Goal: Communication & Community: Answer question/provide support

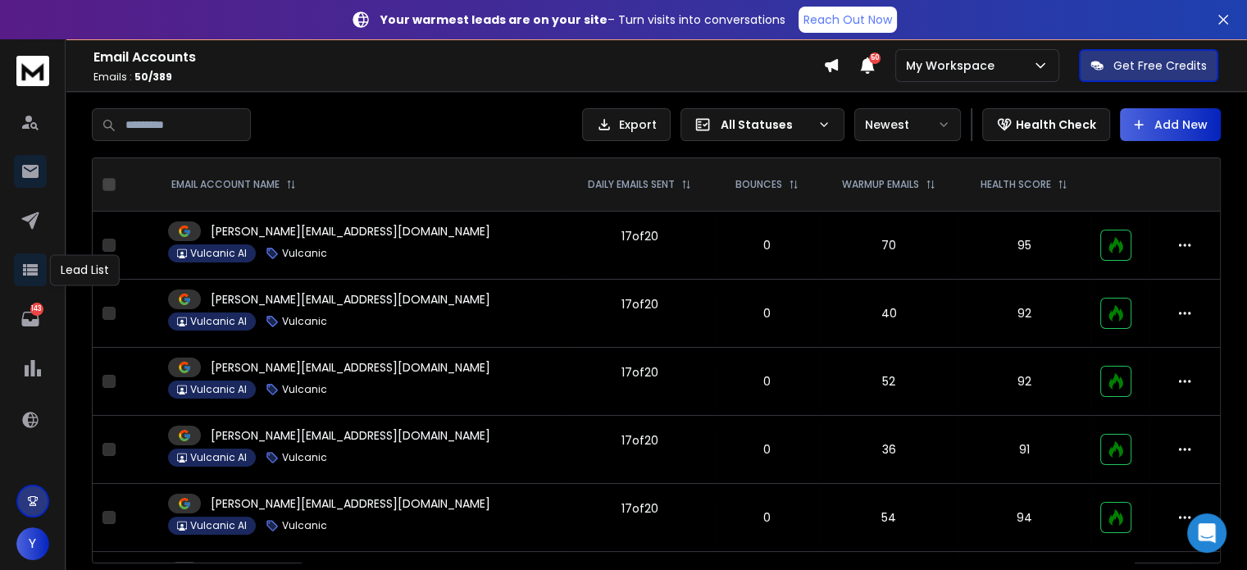
click at [30, 273] on icon at bounding box center [30, 269] width 15 height 11
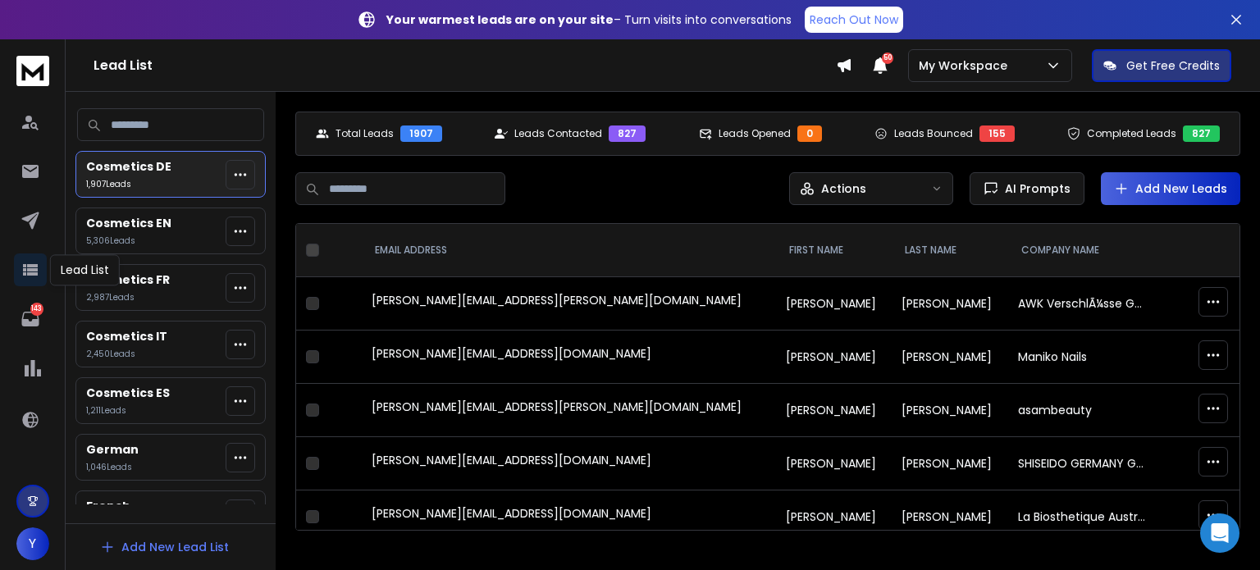
click at [416, 183] on input at bounding box center [400, 188] width 210 height 33
paste input "**********"
type input "**********"
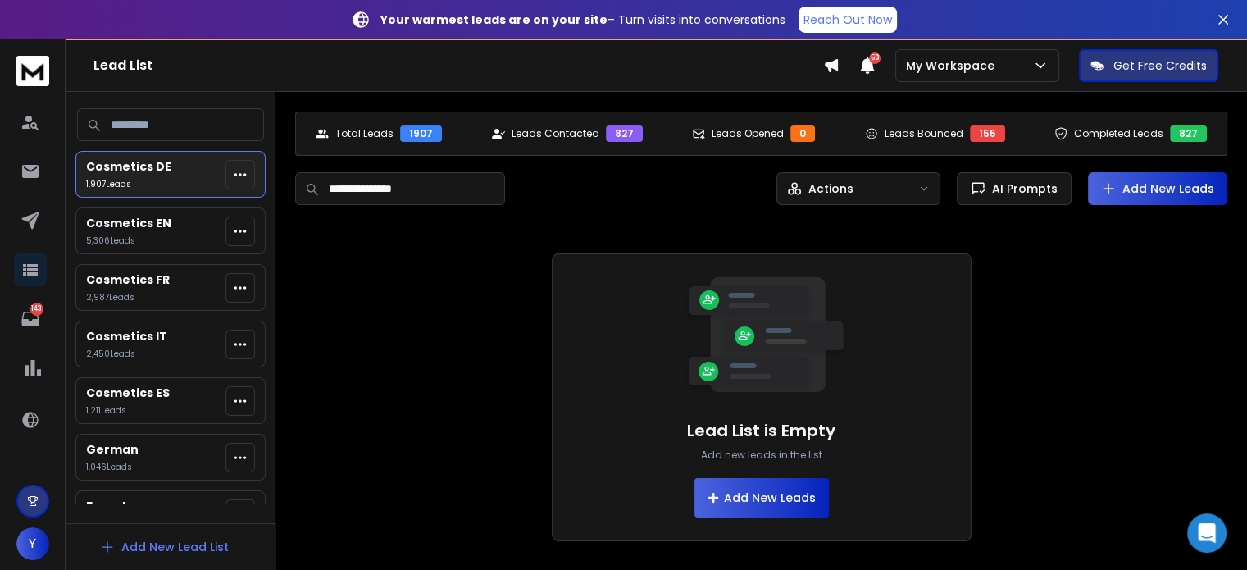
click at [436, 191] on input "**********" at bounding box center [400, 188] width 210 height 33
type input "**********"
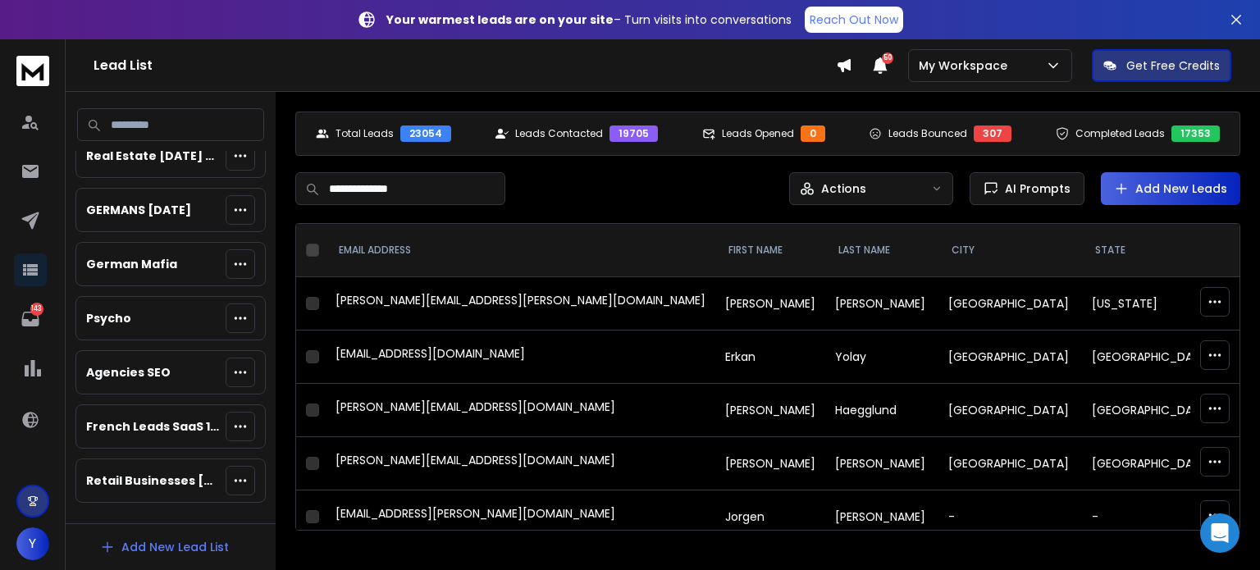
click at [177, 472] on p "Retail Businesses July 25" at bounding box center [152, 480] width 133 height 16
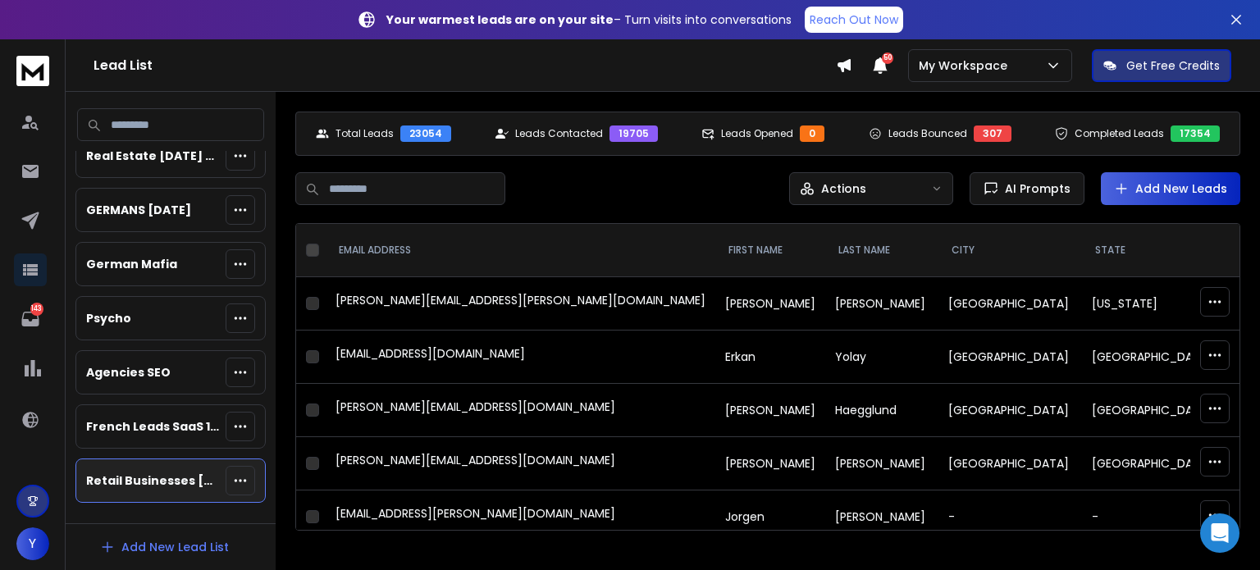
click at [414, 185] on input at bounding box center [400, 188] width 210 height 33
paste input "**********"
type input "**********"
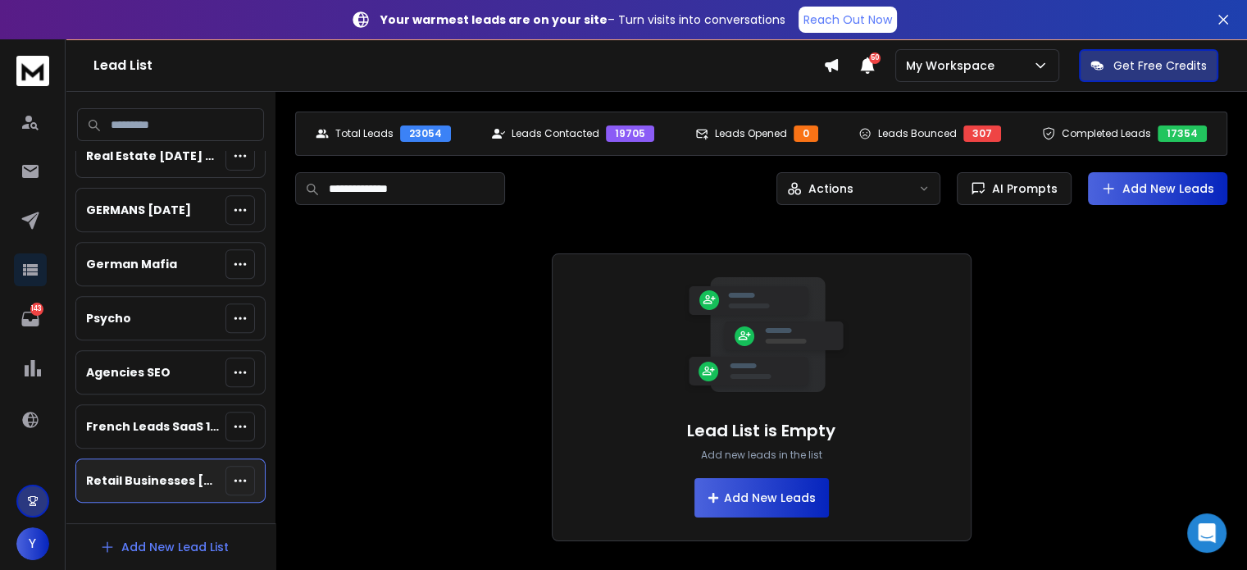
click at [434, 194] on input "**********" at bounding box center [400, 188] width 210 height 33
type input "**********"
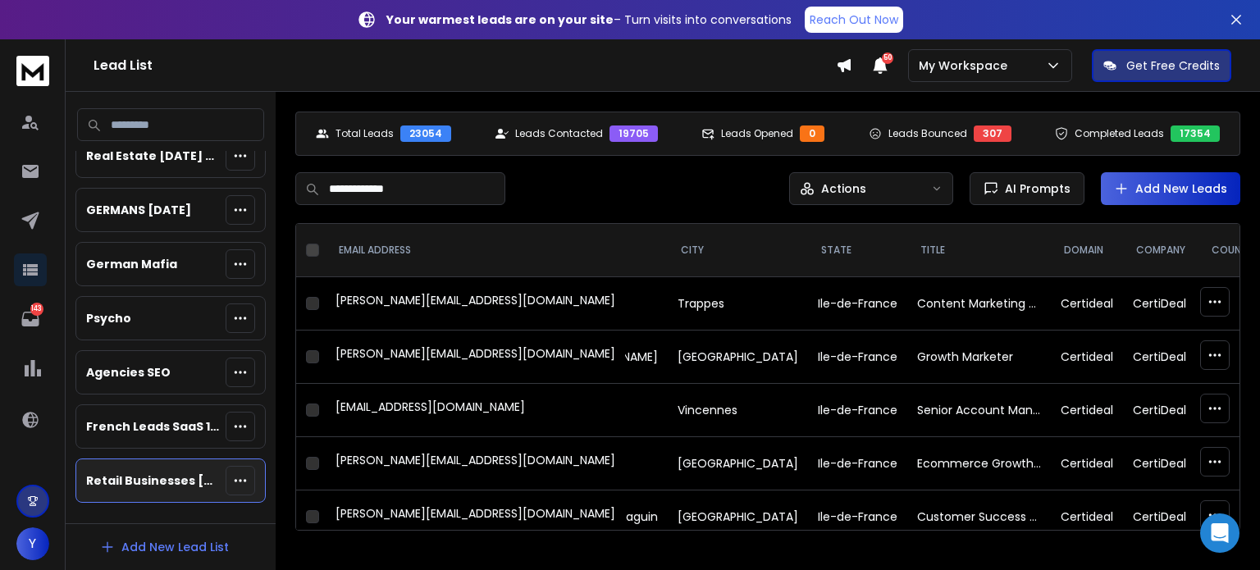
scroll to position [0, 75]
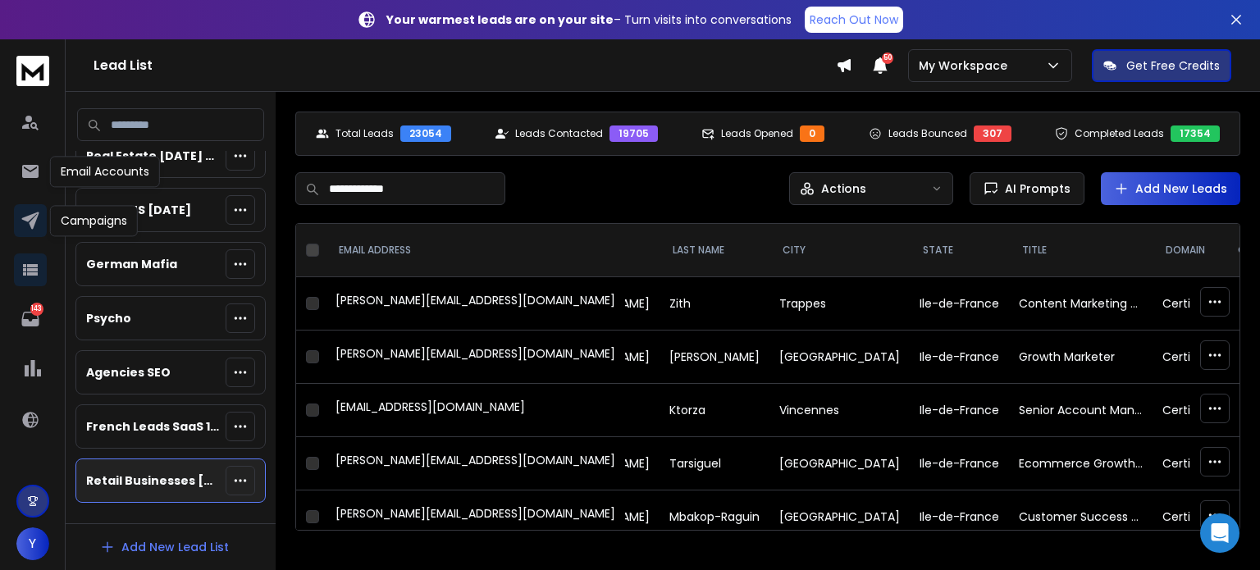
click at [36, 226] on icon at bounding box center [31, 221] width 20 height 20
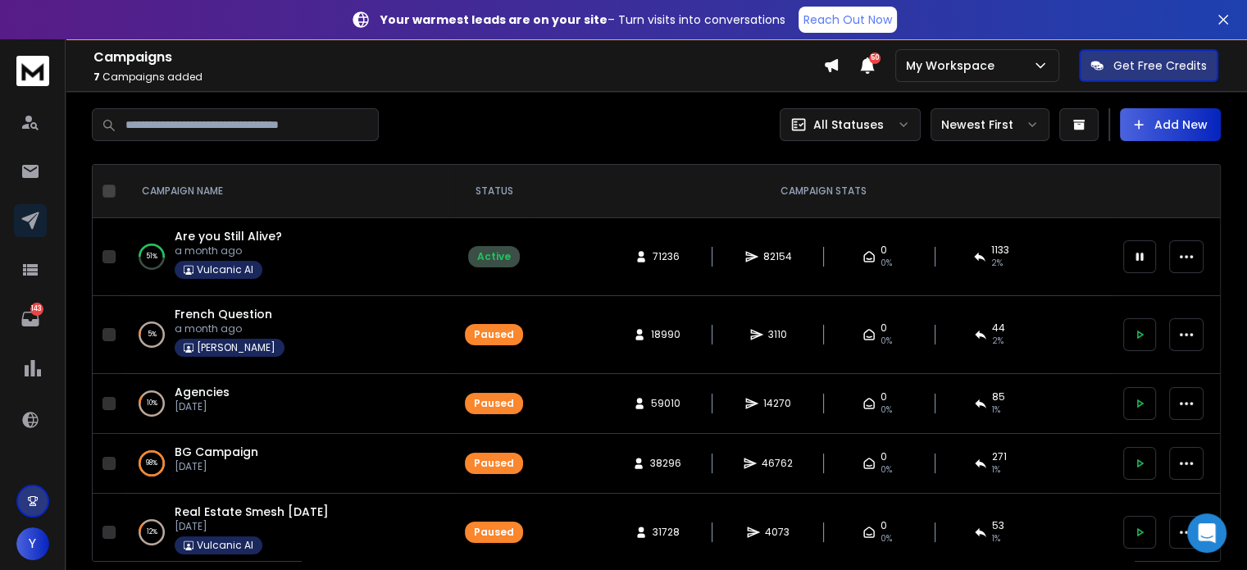
click at [245, 232] on span "Are you Still Alive?" at bounding box center [228, 236] width 107 height 16
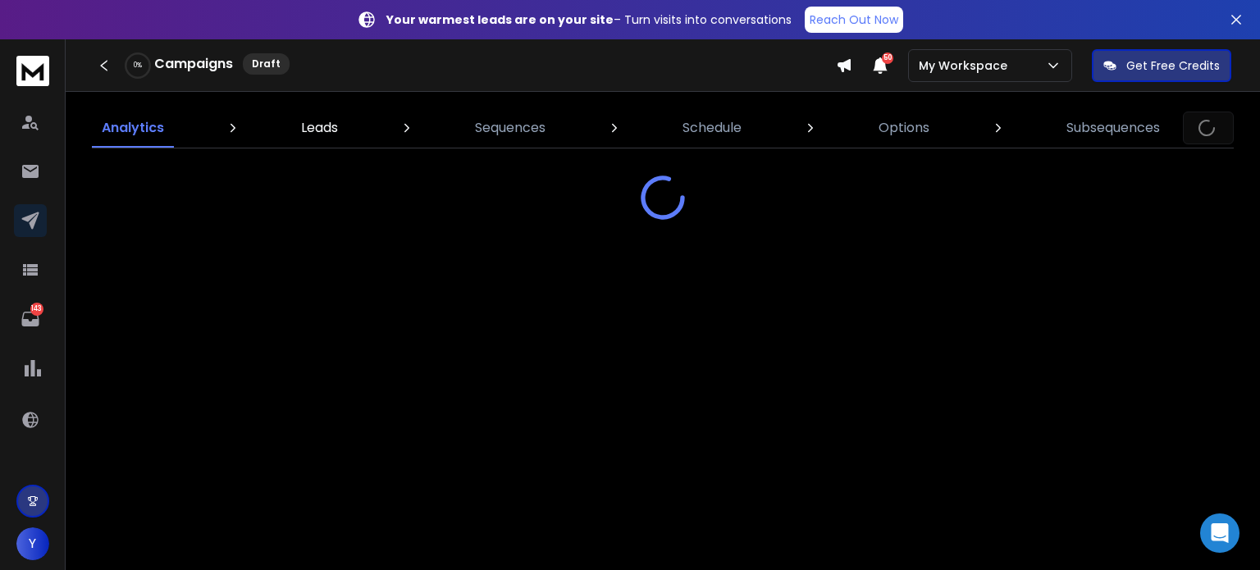
click at [329, 125] on p "Leads" at bounding box center [319, 128] width 37 height 20
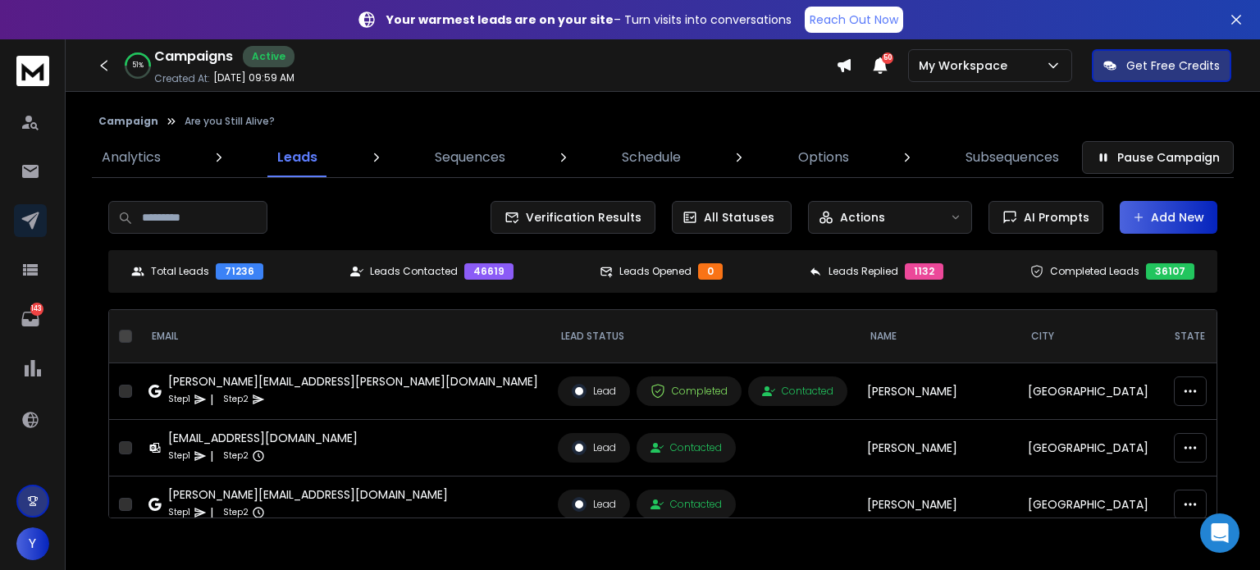
click at [219, 216] on input at bounding box center [187, 217] width 159 height 33
paste input "**********"
type input "**********"
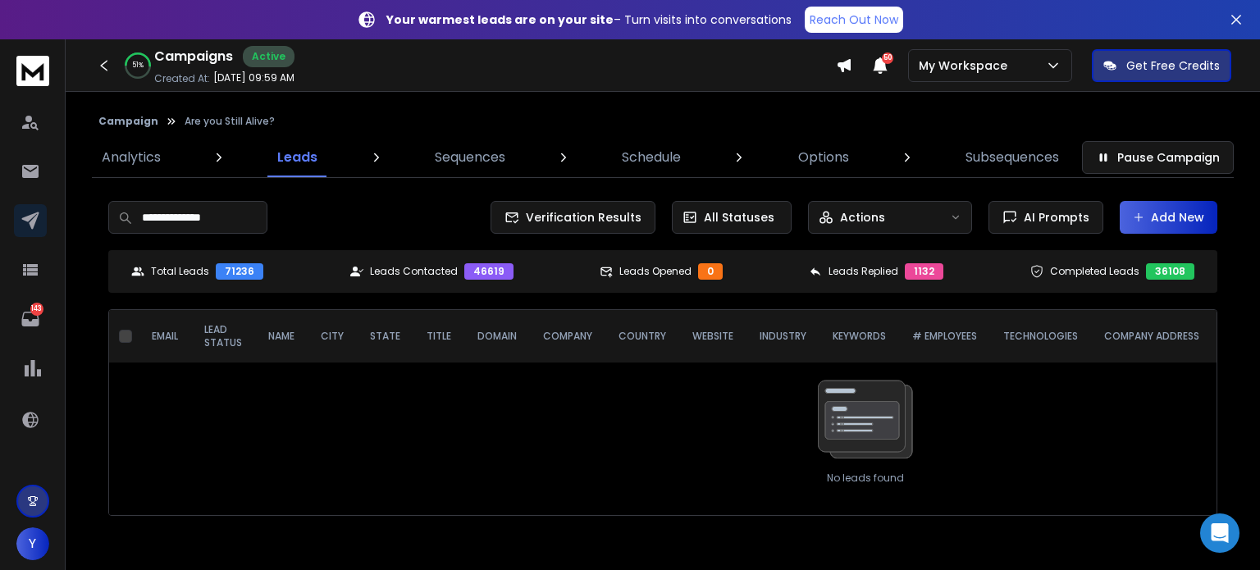
drag, startPoint x: 261, startPoint y: 216, endPoint x: 285, endPoint y: 221, distance: 24.3
click at [267, 221] on input "**********" at bounding box center [187, 217] width 159 height 33
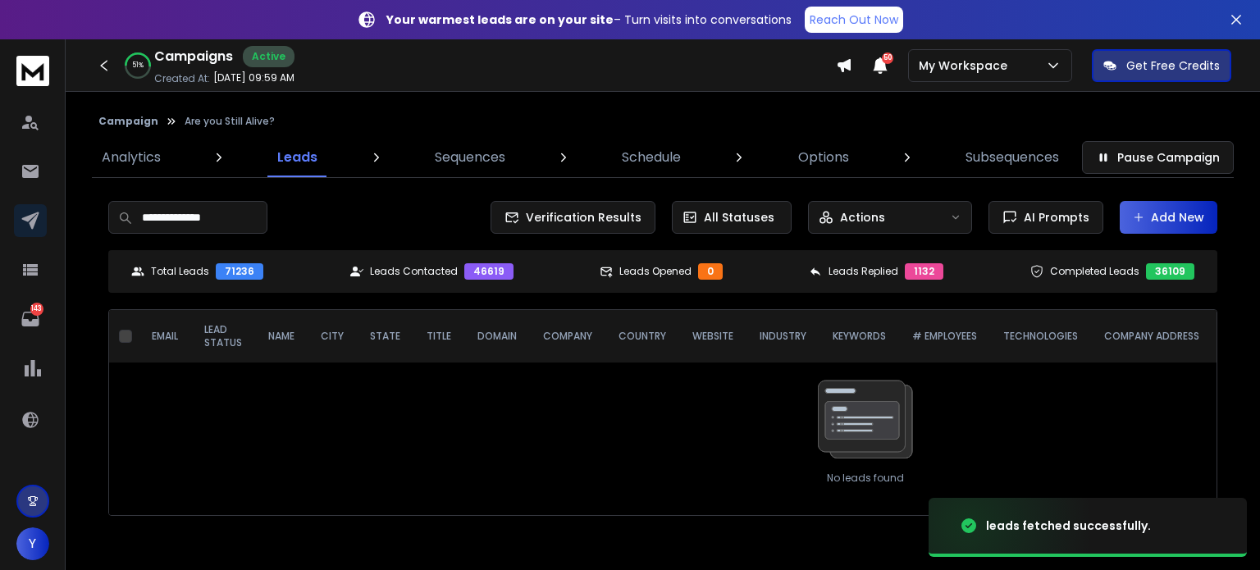
click at [267, 217] on input "**********" at bounding box center [187, 217] width 159 height 33
type input "**********"
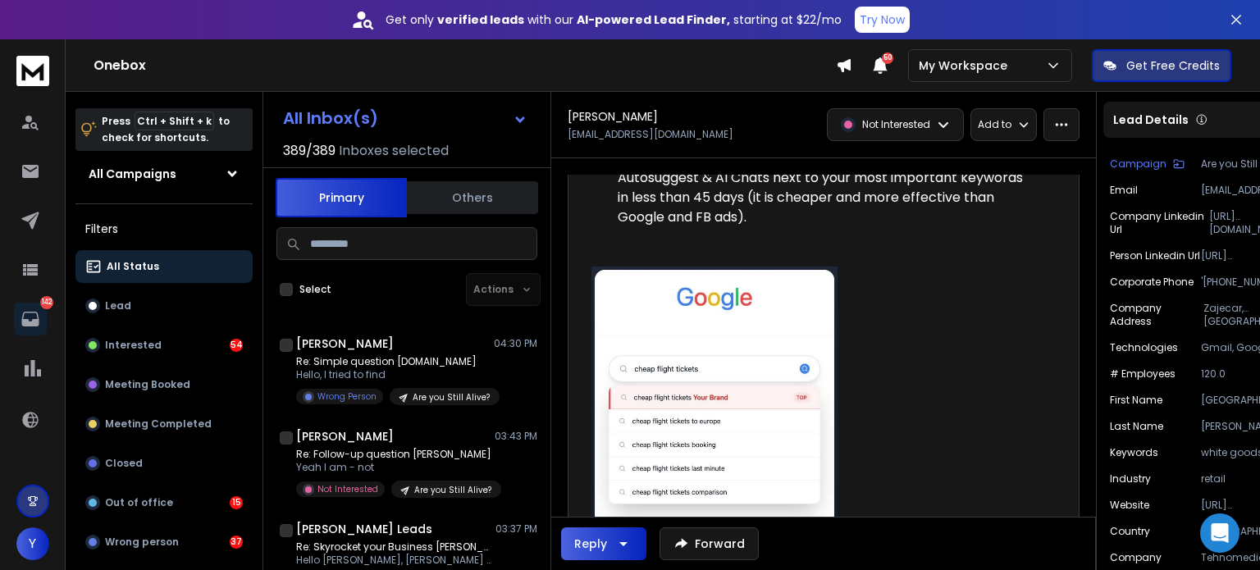
scroll to position [820, 0]
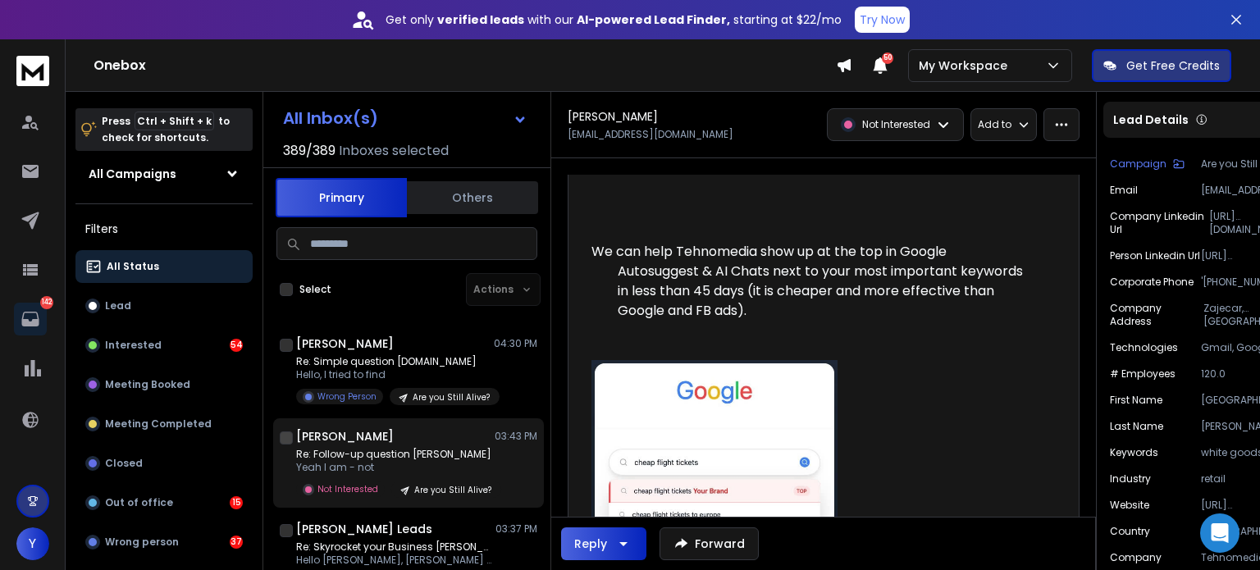
click at [479, 436] on div "[PERSON_NAME] 03:43 PM" at bounding box center [416, 436] width 241 height 16
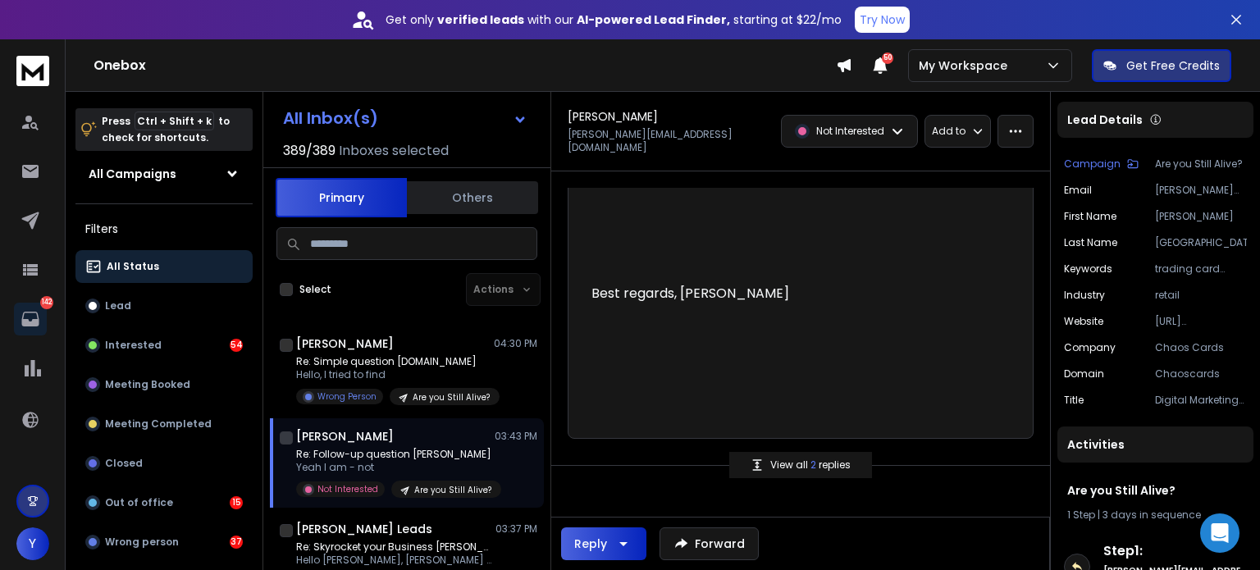
scroll to position [1092, 0]
click at [829, 472] on p "View all 2 replies" at bounding box center [810, 464] width 80 height 13
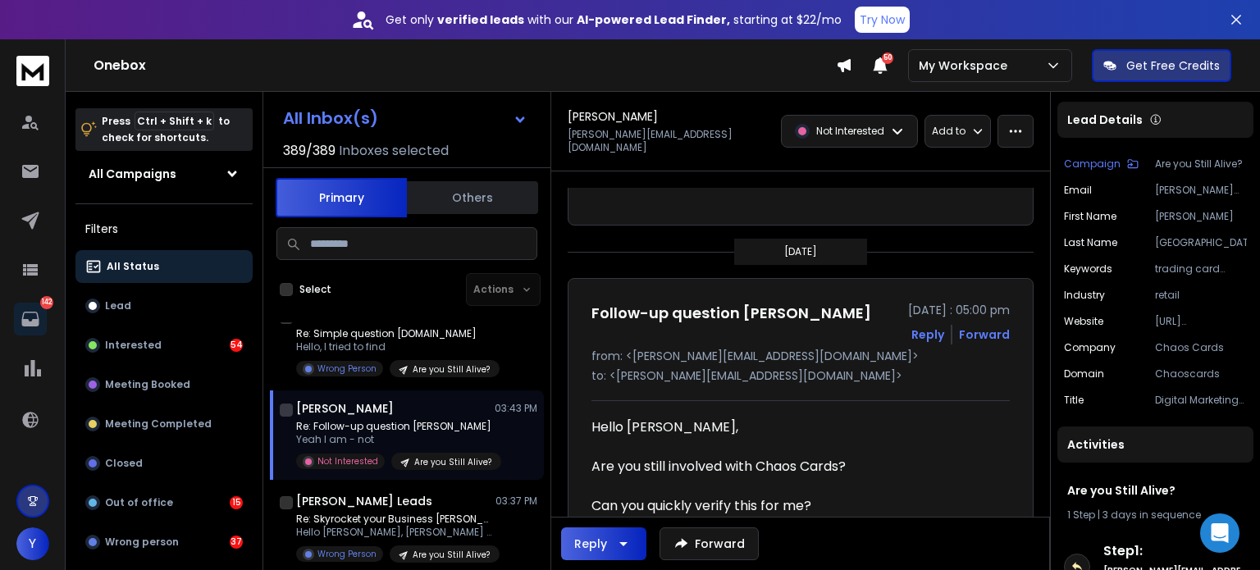
scroll to position [0, 0]
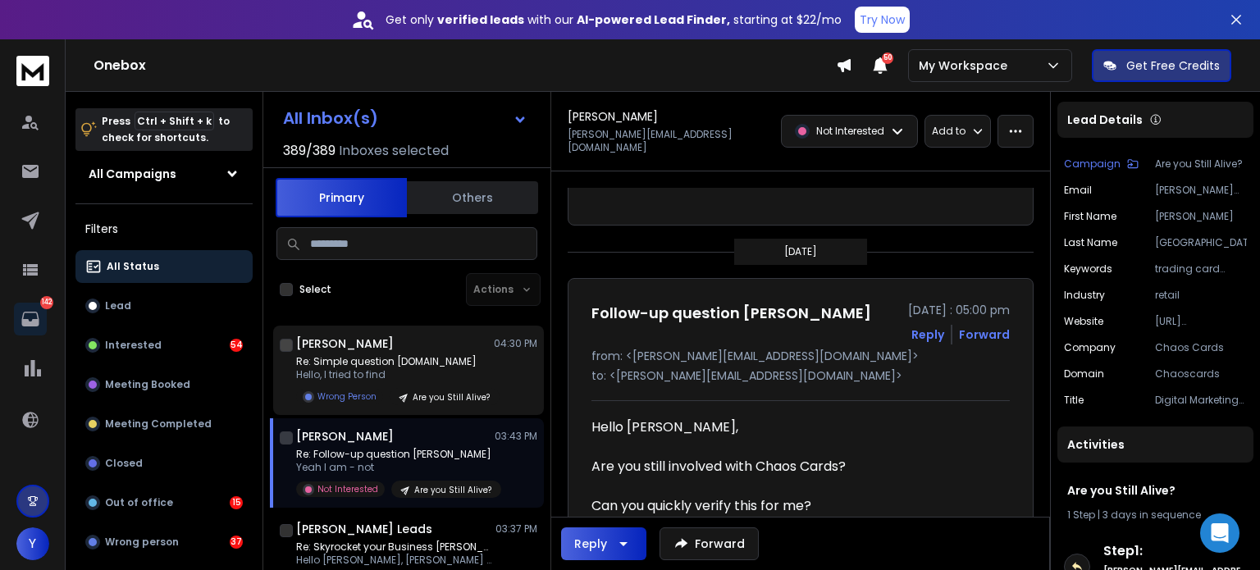
click at [420, 383] on div "Re: Simple question [DOMAIN_NAME] Hello, I tried to find Wrong Person Are you S…" at bounding box center [397, 380] width 203 height 50
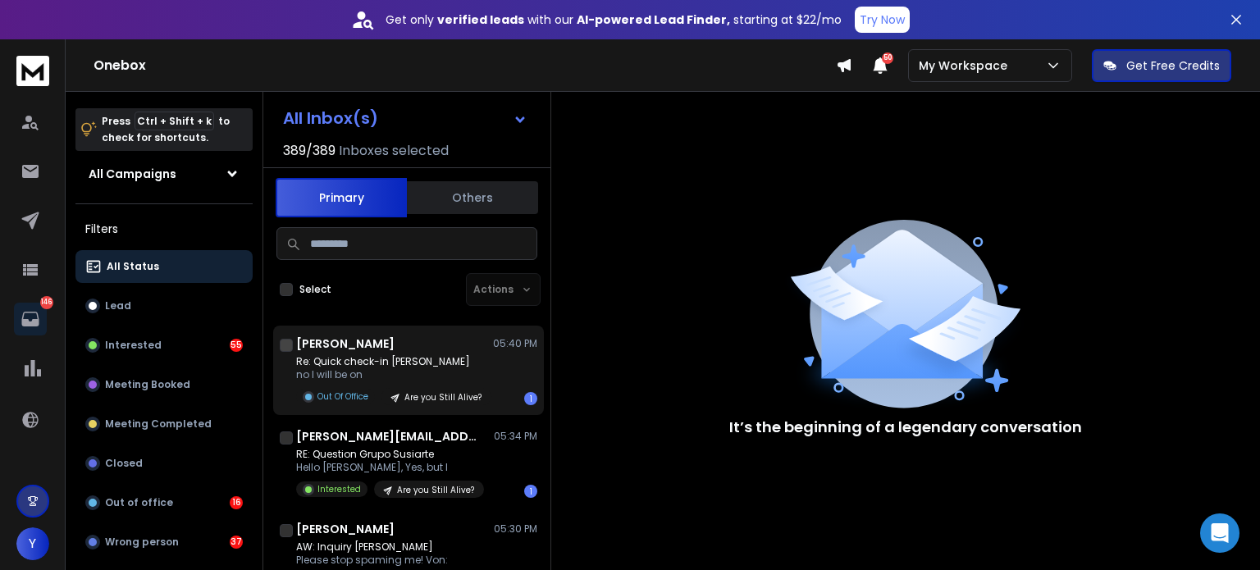
click at [407, 392] on p "Are you Still Alive?" at bounding box center [442, 397] width 77 height 12
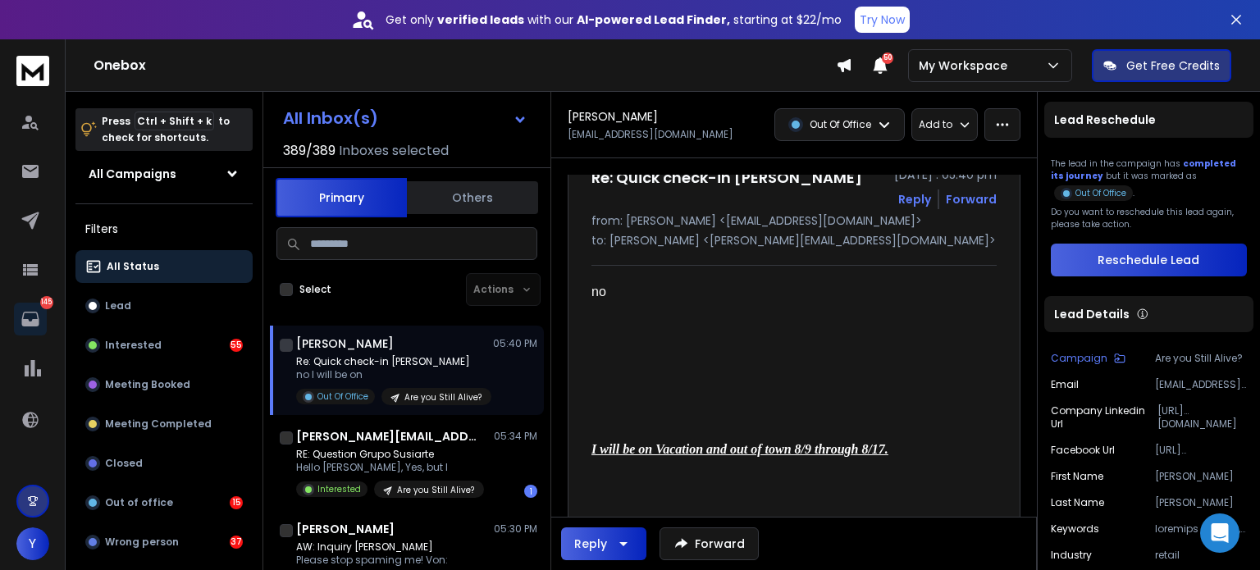
scroll to position [246, 0]
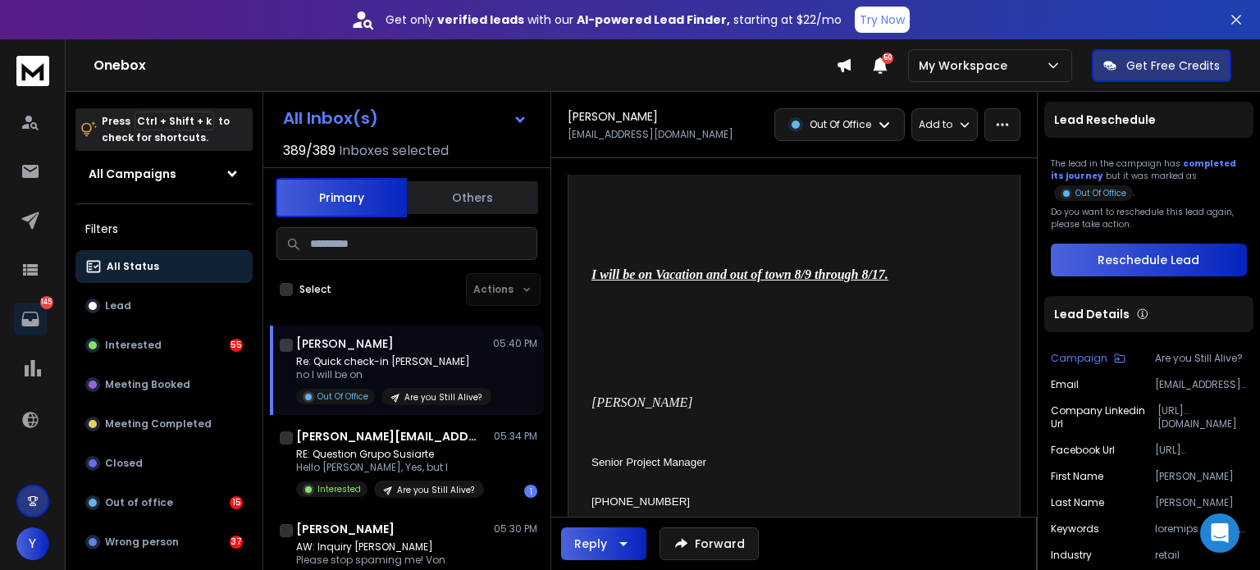
click at [412, 405] on div "Adam Fischer 05:40 PM Re: Quick check-in Adam no I will be on Out Of Office Are…" at bounding box center [408, 370] width 271 height 89
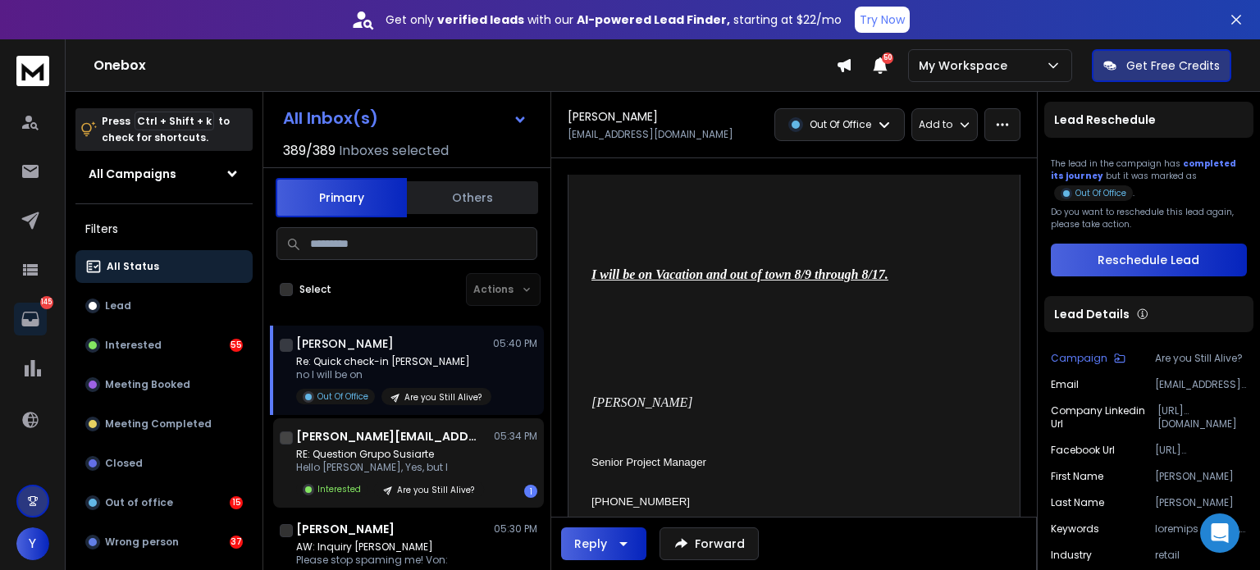
click at [409, 471] on p "Hello Brian, Yes, but I" at bounding box center [390, 467] width 188 height 13
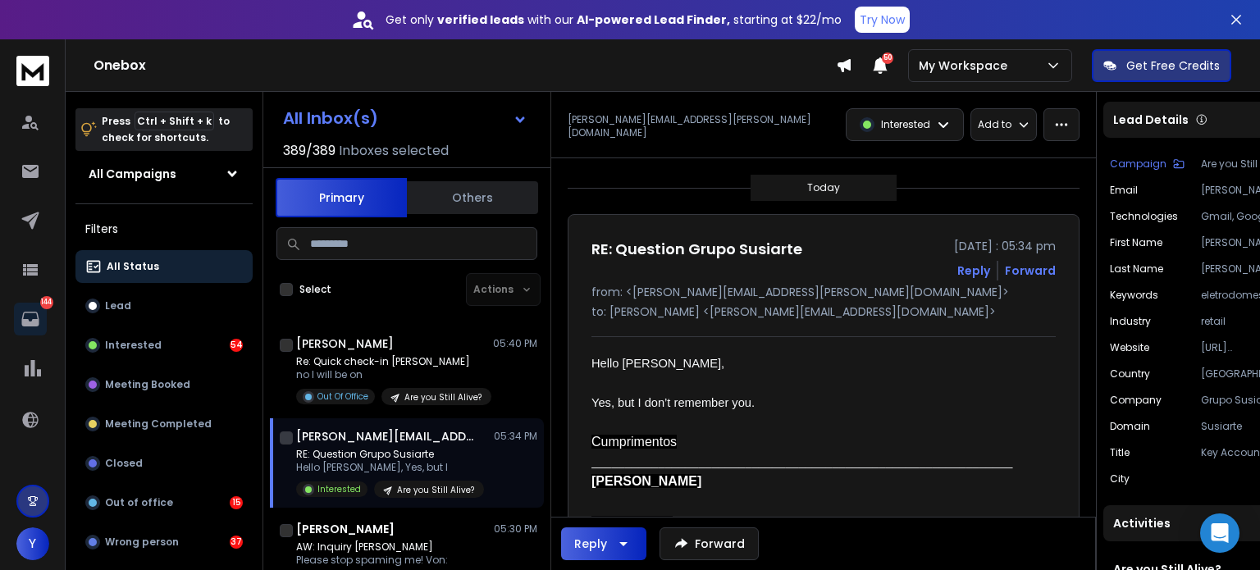
click at [930, 121] on p "Interested" at bounding box center [905, 124] width 49 height 13
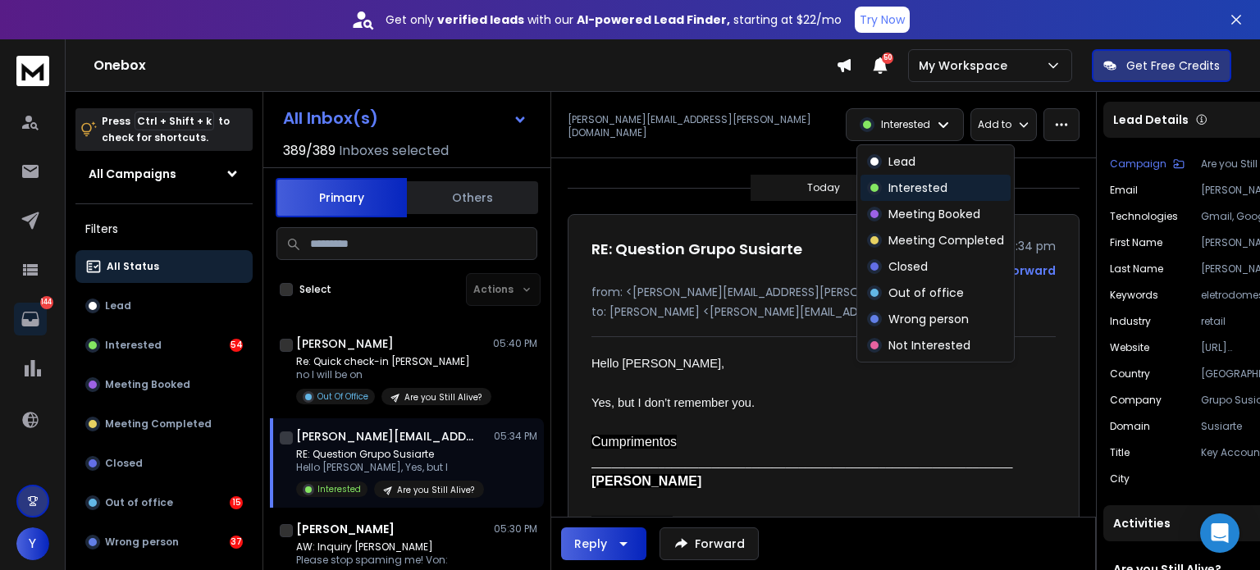
click at [917, 183] on p "Interested" at bounding box center [917, 188] width 59 height 16
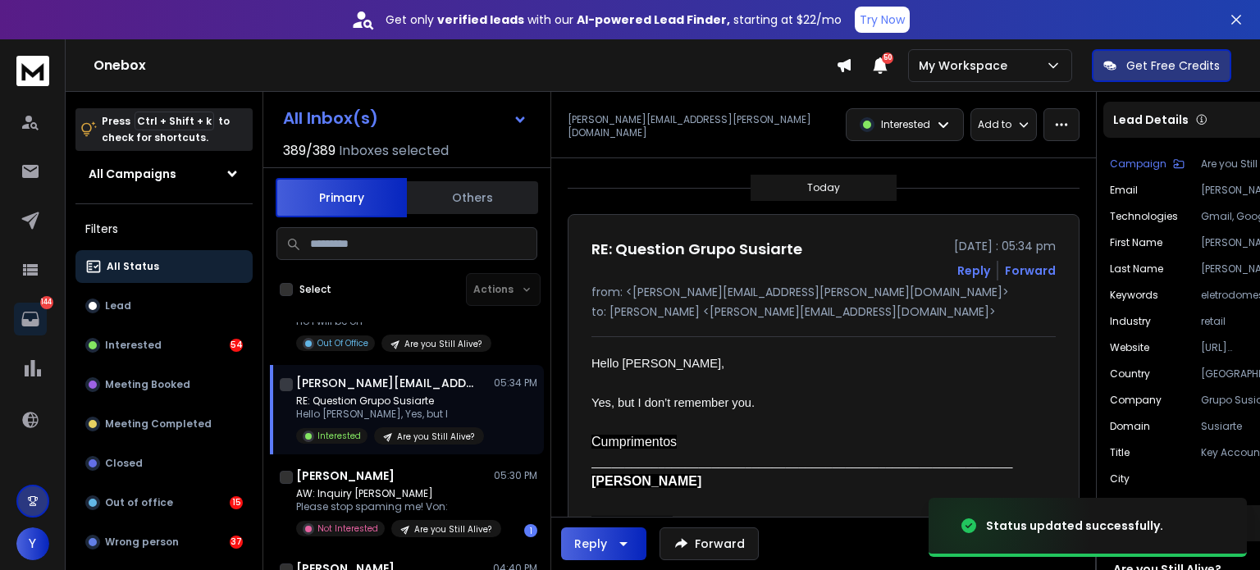
scroll to position [82, 0]
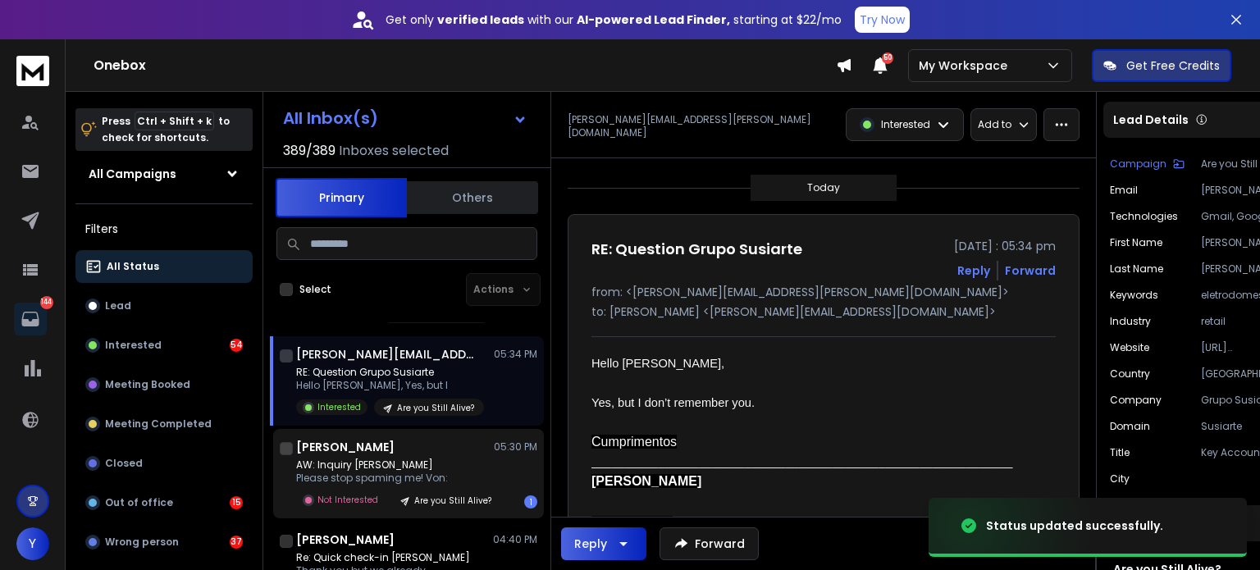
click at [417, 462] on p "AW: Inquiry Bianca" at bounding box center [394, 464] width 197 height 13
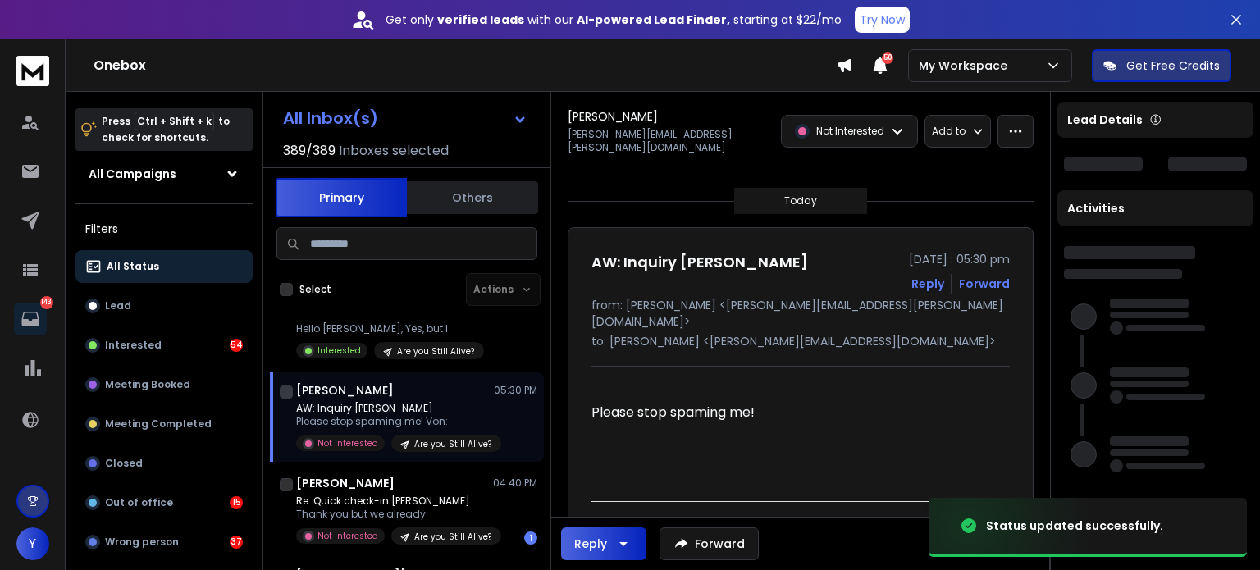
scroll to position [164, 0]
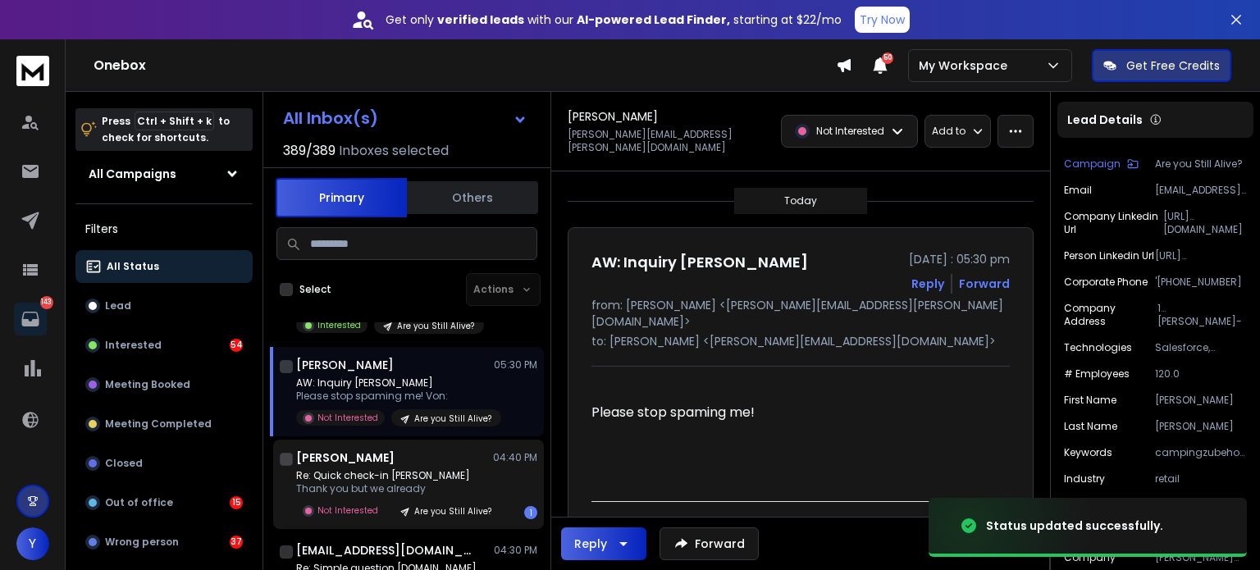
click at [435, 455] on div "Tracy Kamin 04:40 PM" at bounding box center [416, 457] width 241 height 16
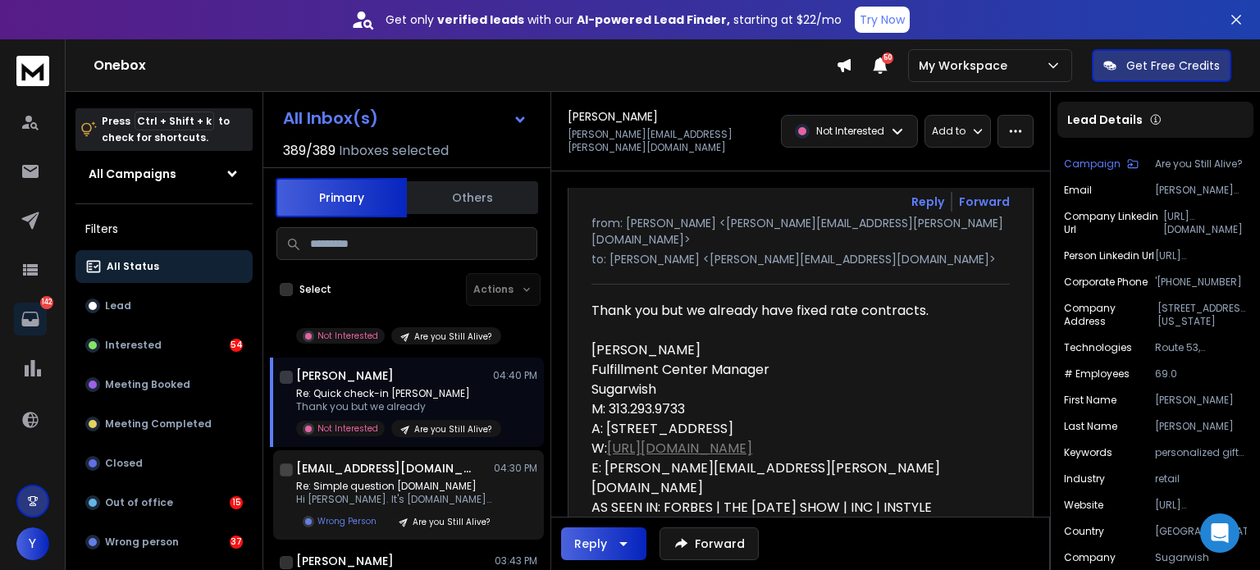
scroll to position [328, 0]
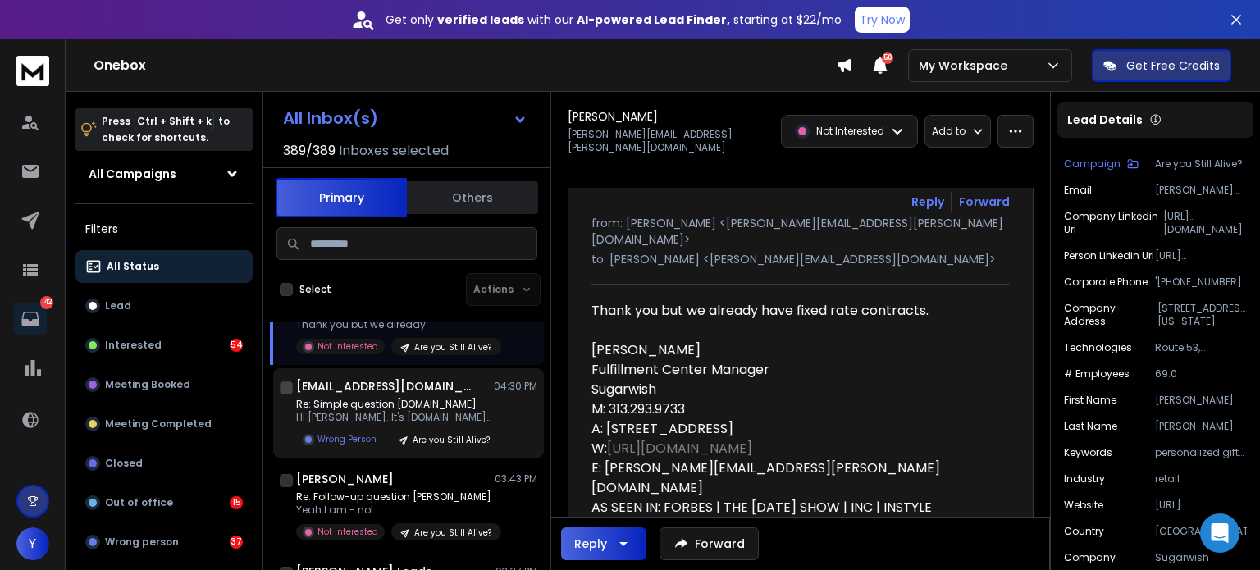
click at [449, 413] on p "Hi Gerardas. It's www.effectivemarketer.com [//www.effectivemarketer.com] We are" at bounding box center [394, 417] width 197 height 13
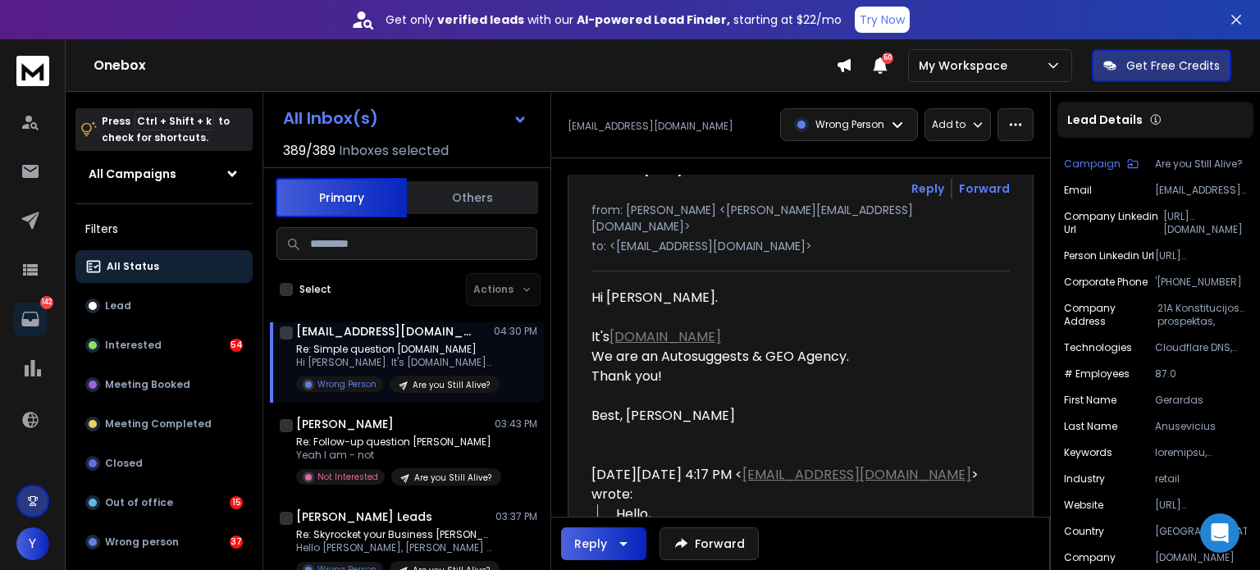
scroll to position [492, 0]
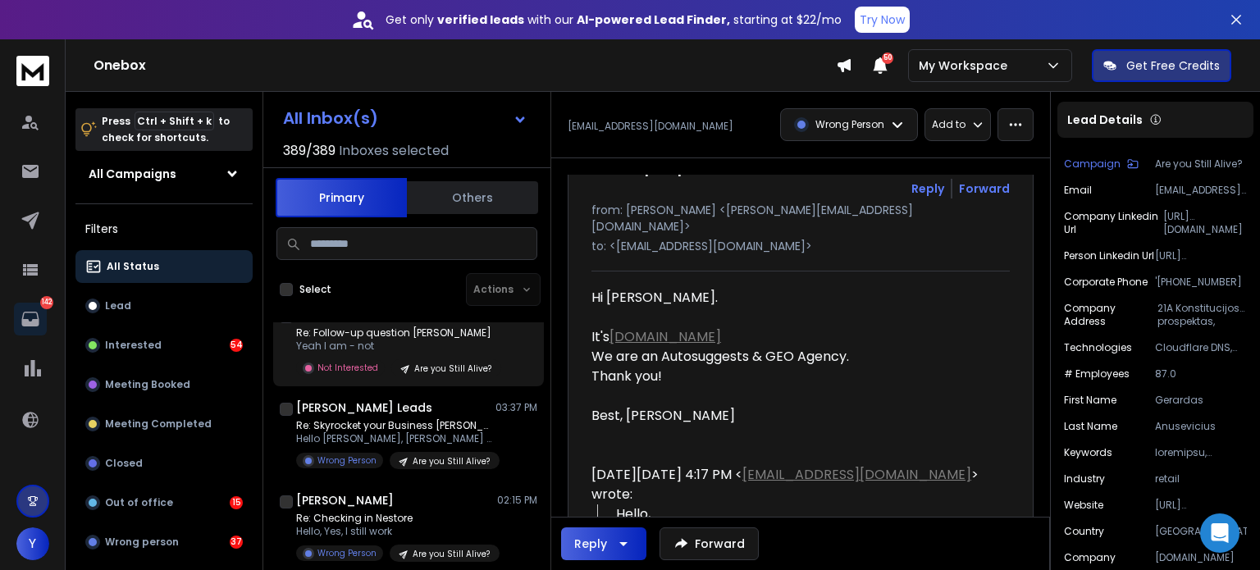
click at [462, 363] on p "Are you Still Alive?" at bounding box center [452, 368] width 77 height 12
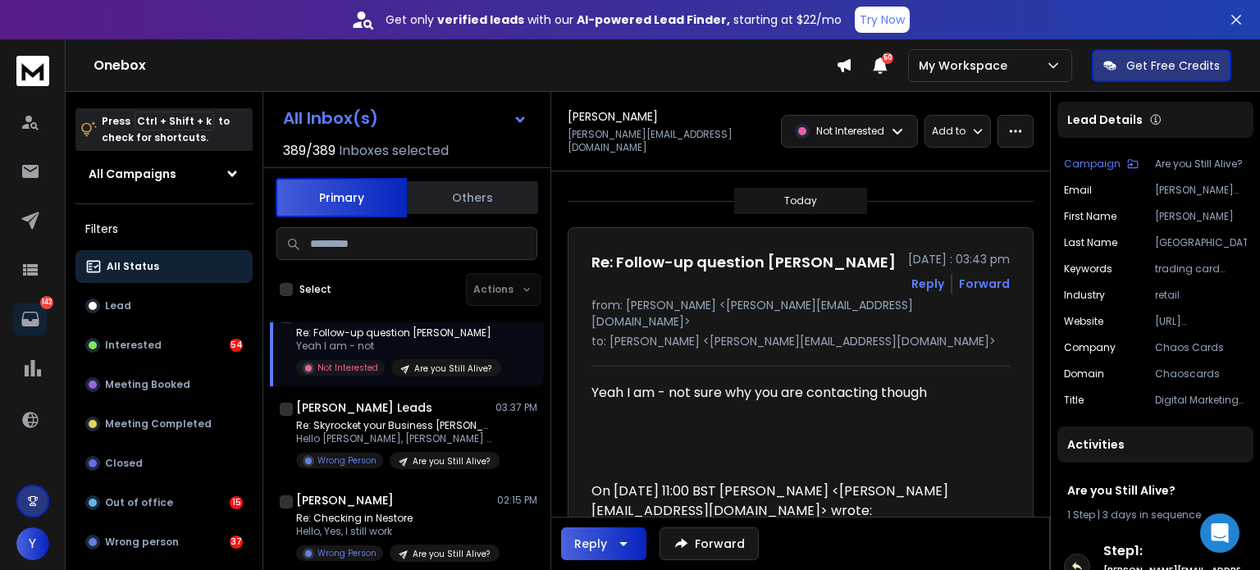
scroll to position [164, 0]
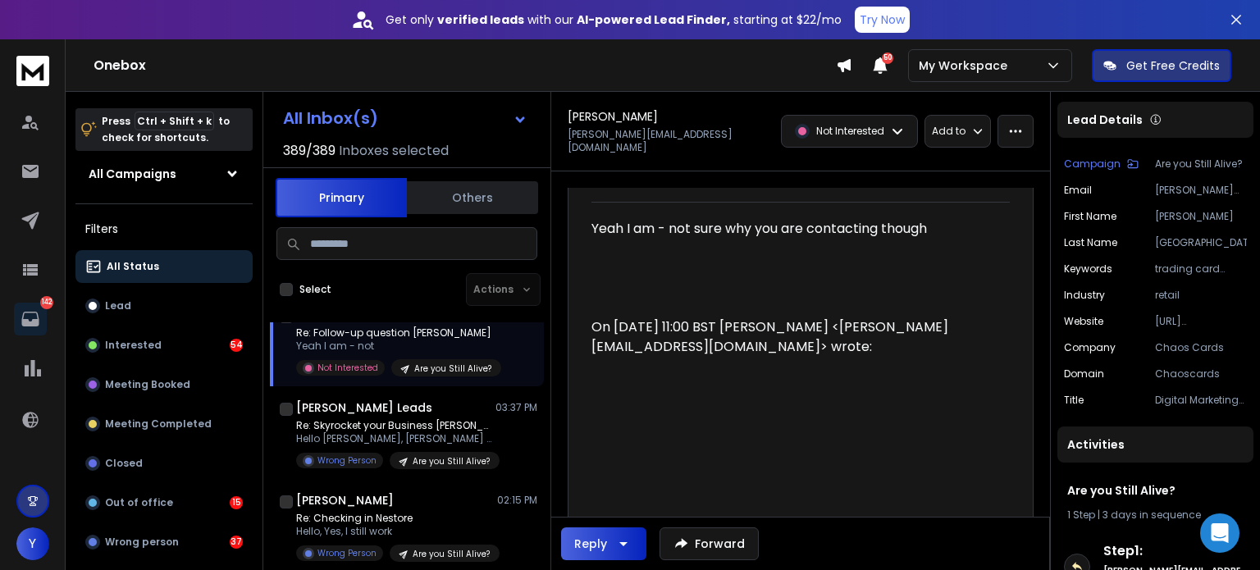
click at [400, 379] on div "Amy France 03:43 PM Re: Follow-up question Amy Yeah I am - not Not Interested A…" at bounding box center [408, 341] width 271 height 89
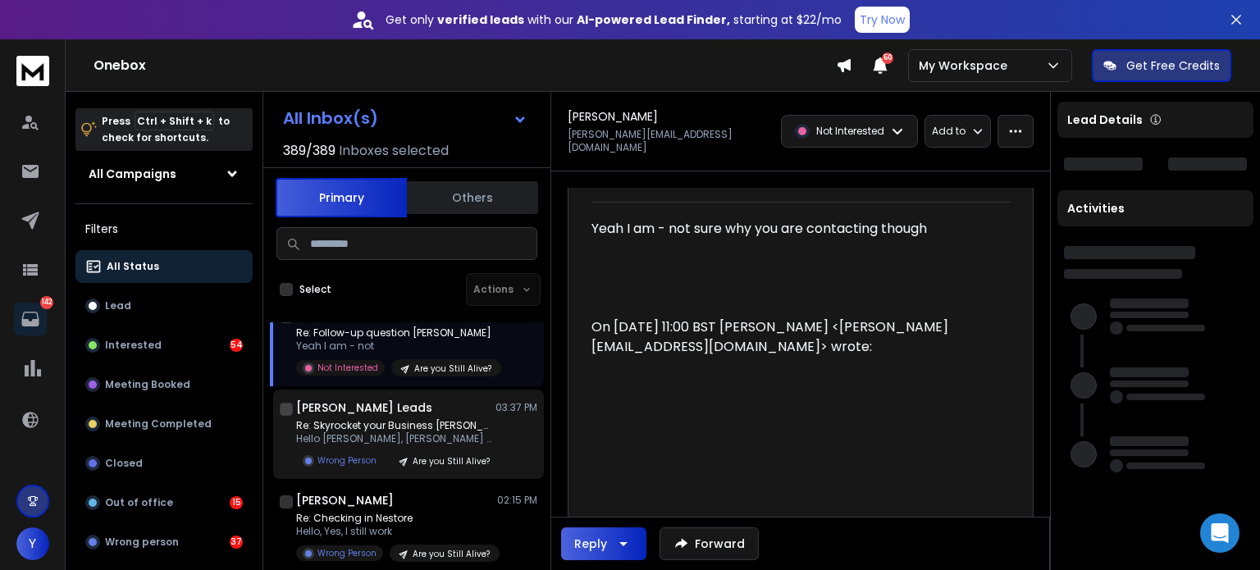
click at [423, 428] on p "Re: Skyrocket your Business [PERSON_NAME]" at bounding box center [394, 425] width 197 height 13
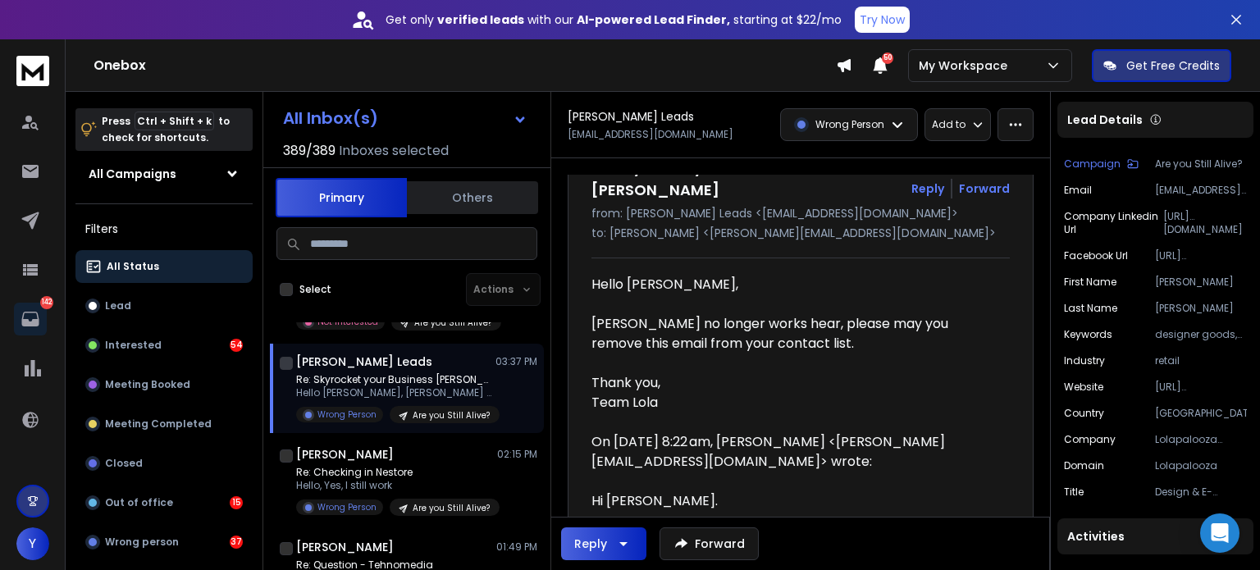
scroll to position [574, 0]
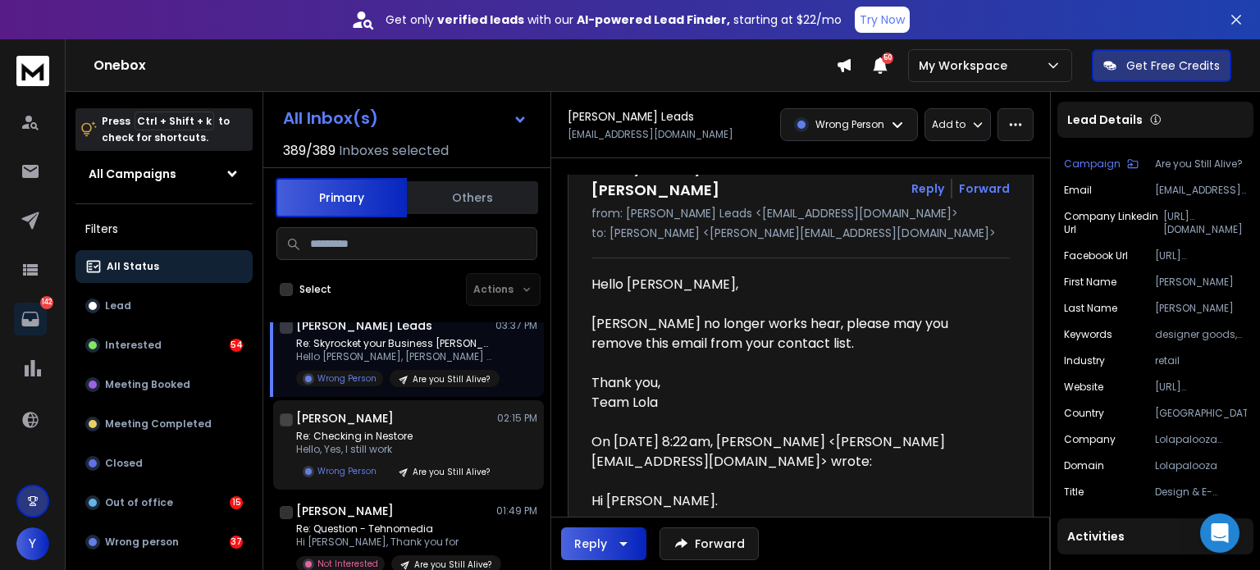
click at [421, 410] on div "Baptiste Simon 02:15 PM" at bounding box center [416, 418] width 241 height 16
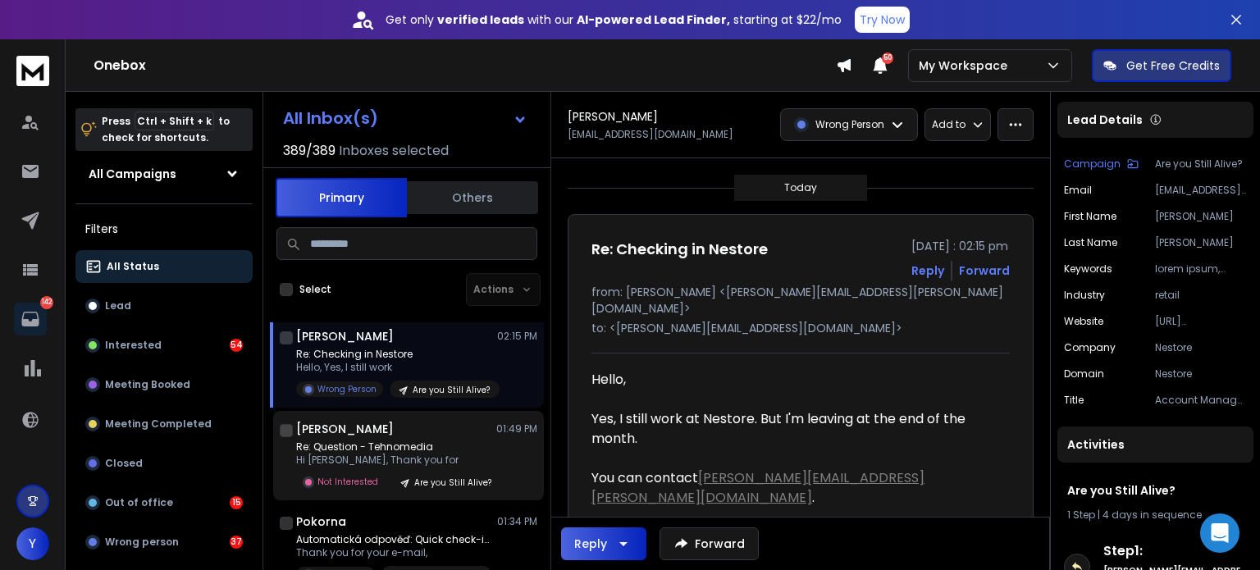
click at [430, 422] on div "Milan Stankovic 01:49 PM" at bounding box center [416, 429] width 241 height 16
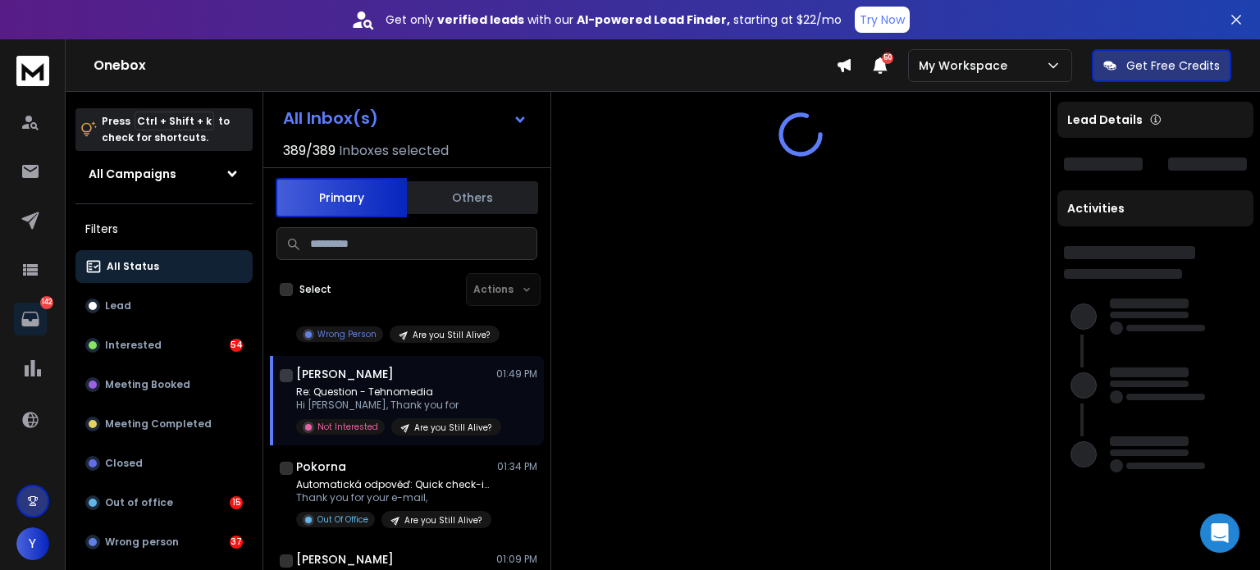
scroll to position [738, 0]
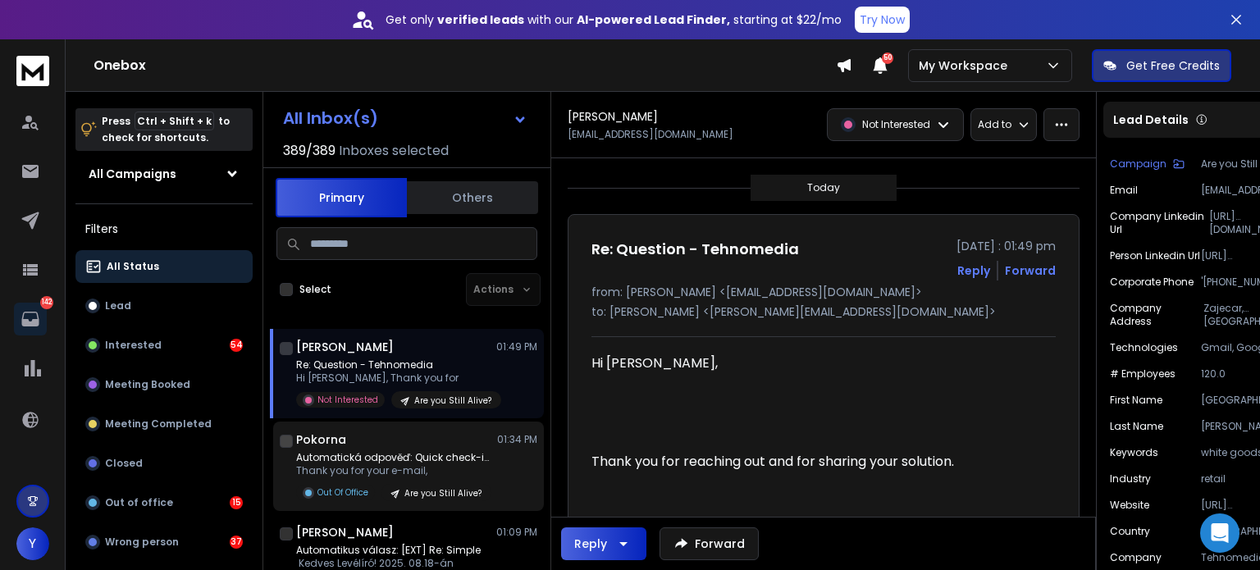
click at [447, 467] on p "Thank you for your e-mail," at bounding box center [394, 470] width 197 height 13
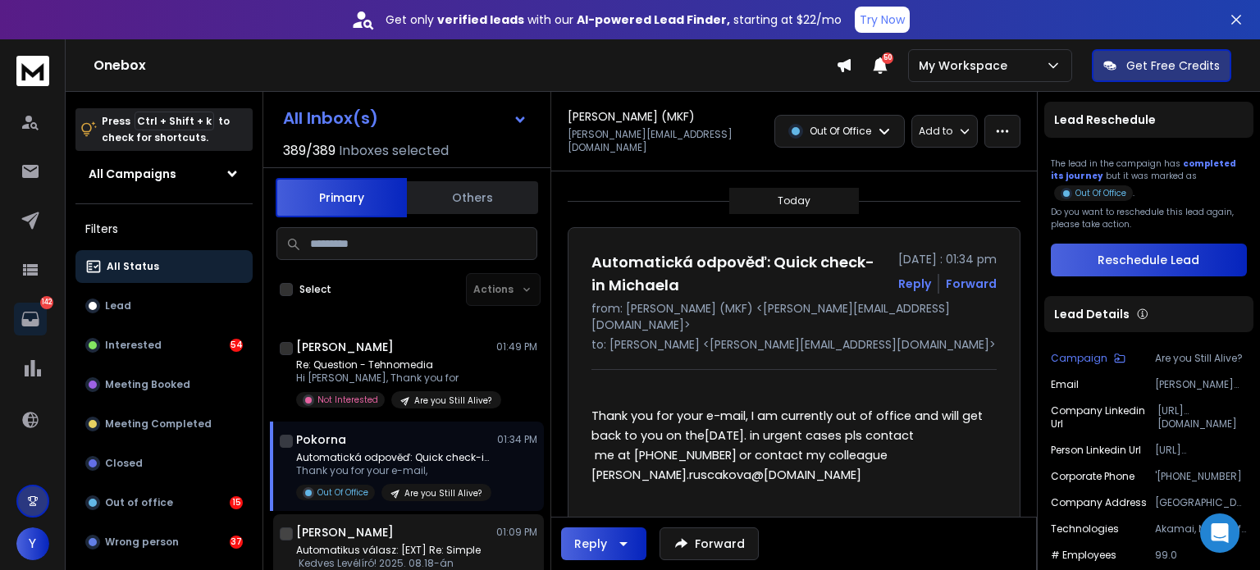
scroll to position [820, 0]
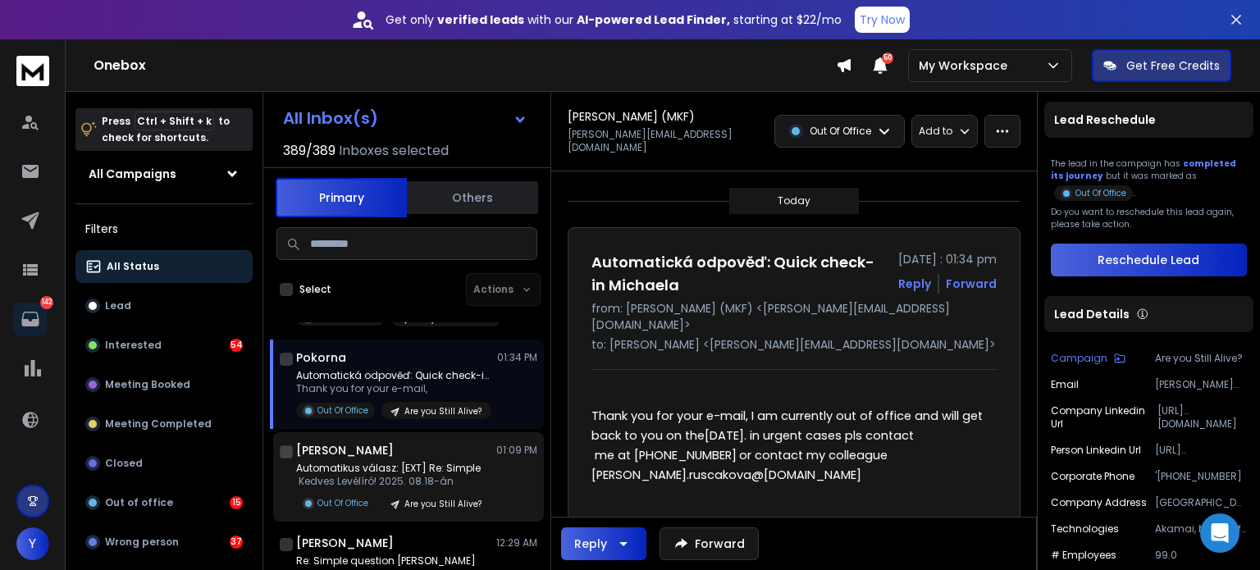
click at [437, 455] on div "Kerekes 01:09 PM" at bounding box center [416, 450] width 241 height 16
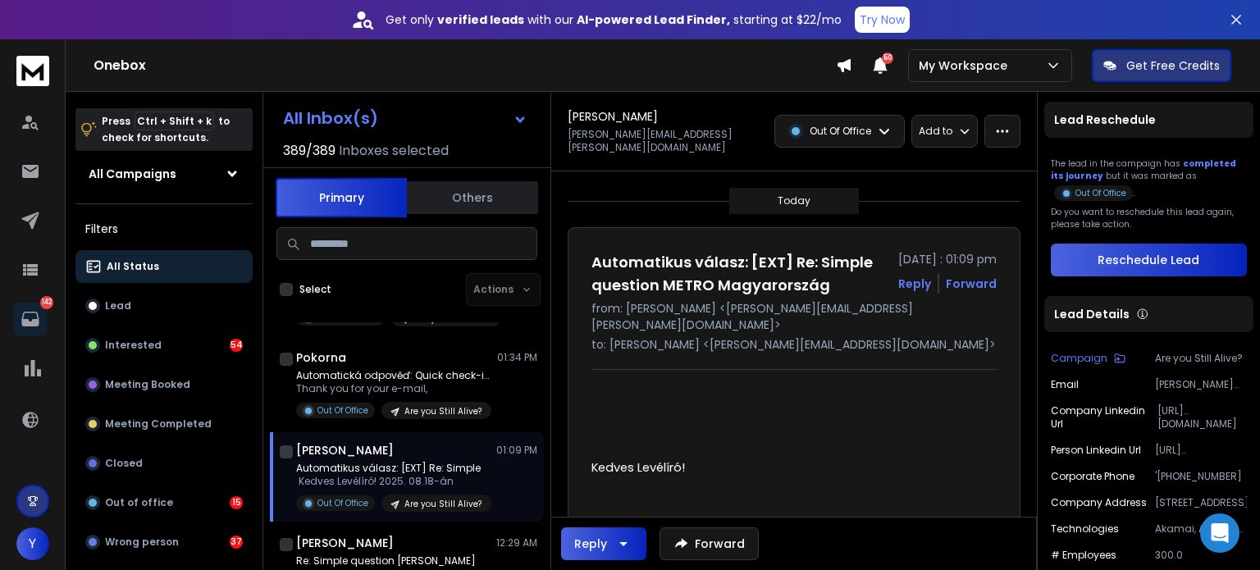
scroll to position [902, 0]
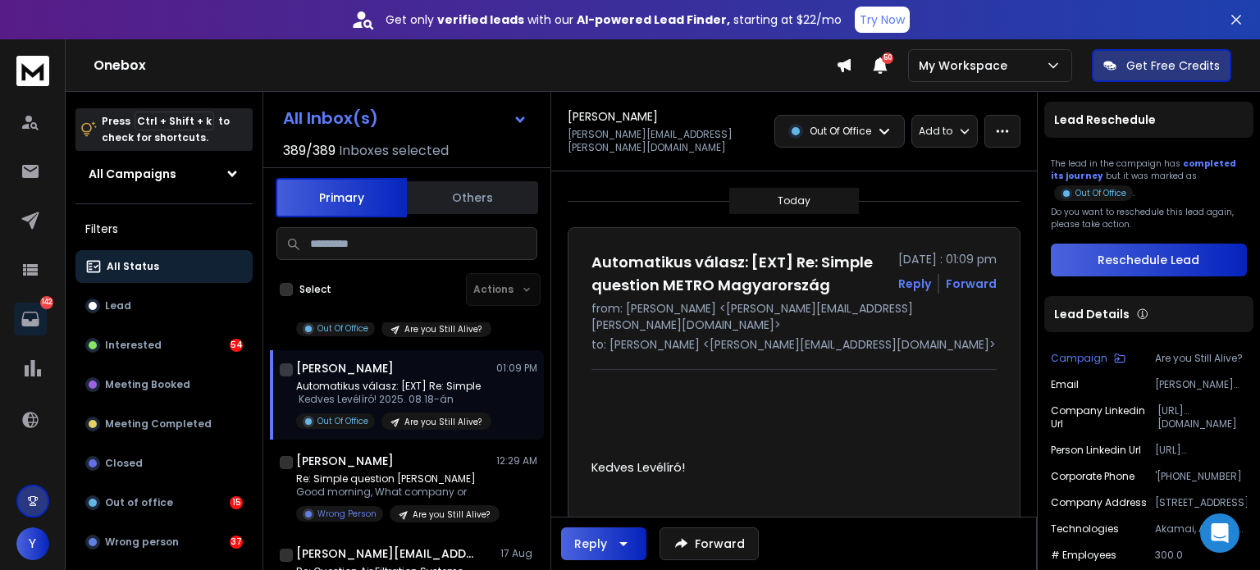
click at [440, 463] on div "Michelle Butler 12:29 AM" at bounding box center [416, 461] width 241 height 16
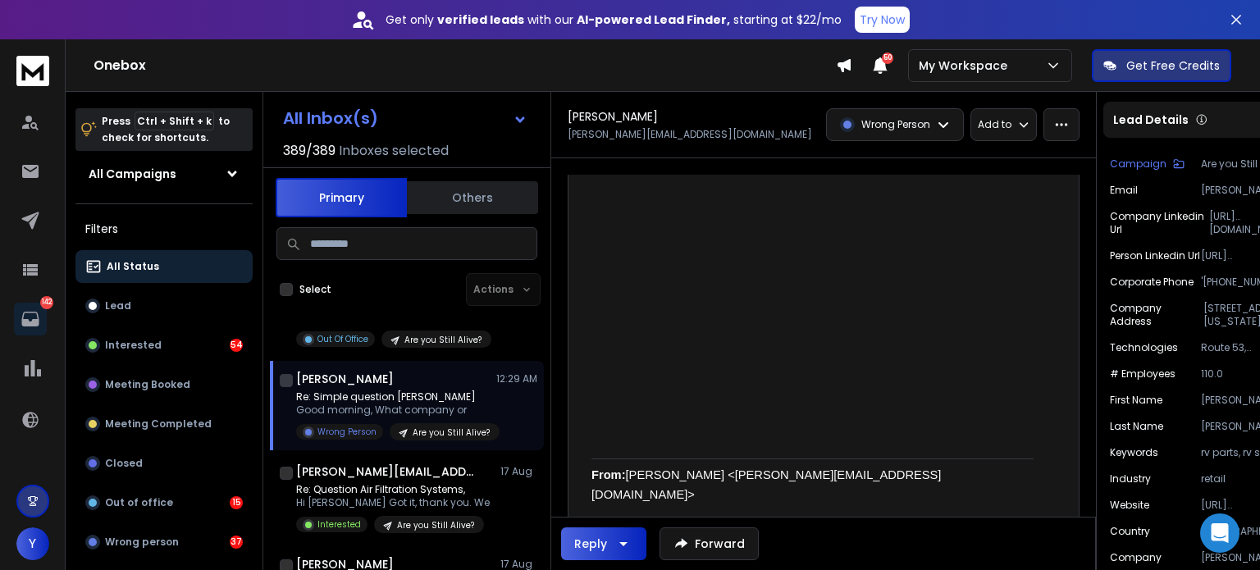
scroll to position [410, 0]
click at [928, 125] on p "Wrong Person" at bounding box center [895, 124] width 69 height 13
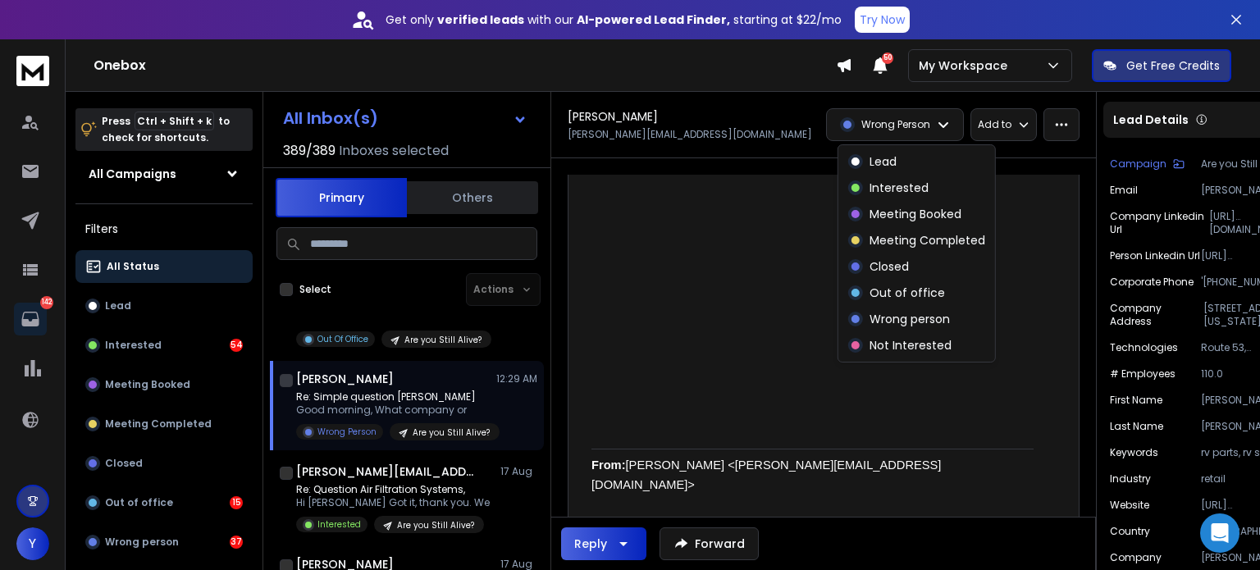
click at [744, 262] on p at bounding box center [816, 277] width 451 height 39
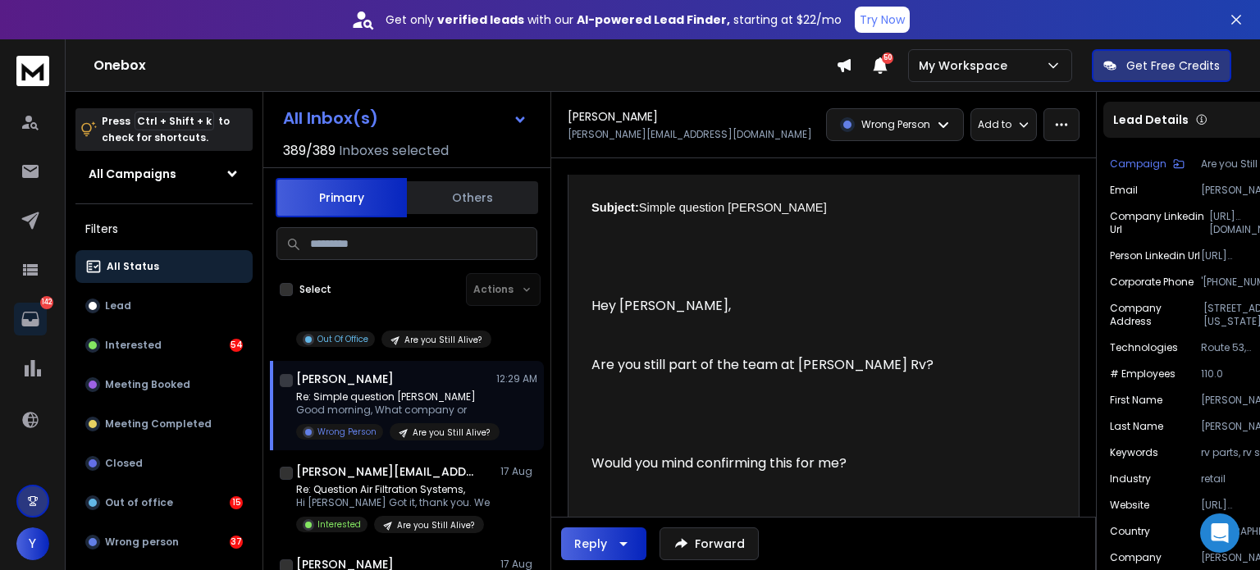
scroll to position [656, 0]
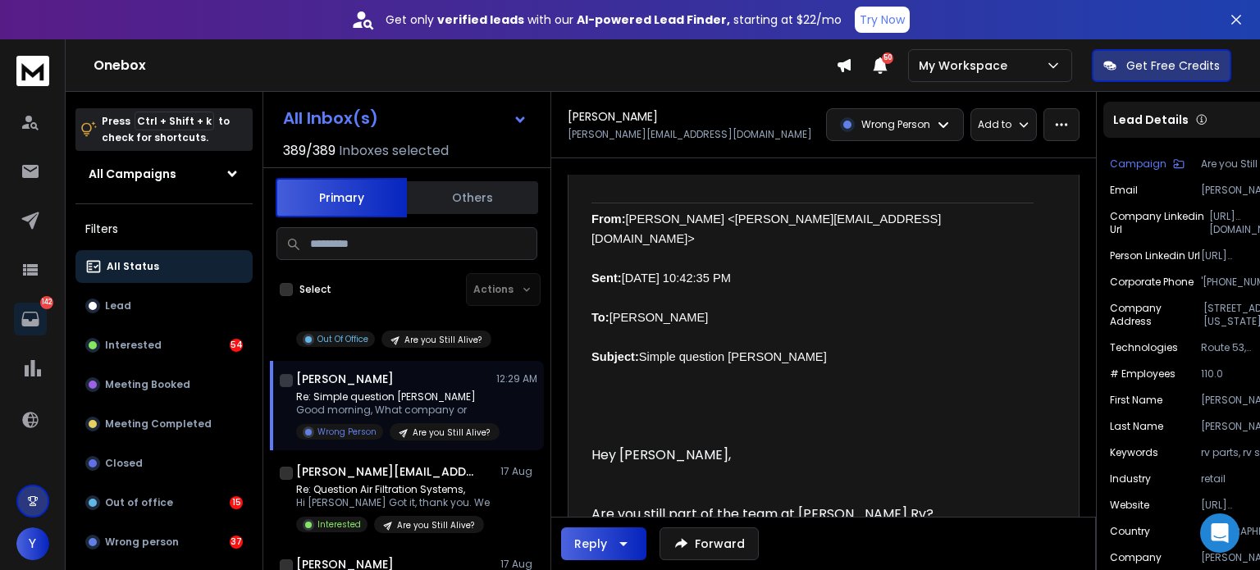
click at [909, 130] on p "Wrong Person" at bounding box center [895, 124] width 69 height 13
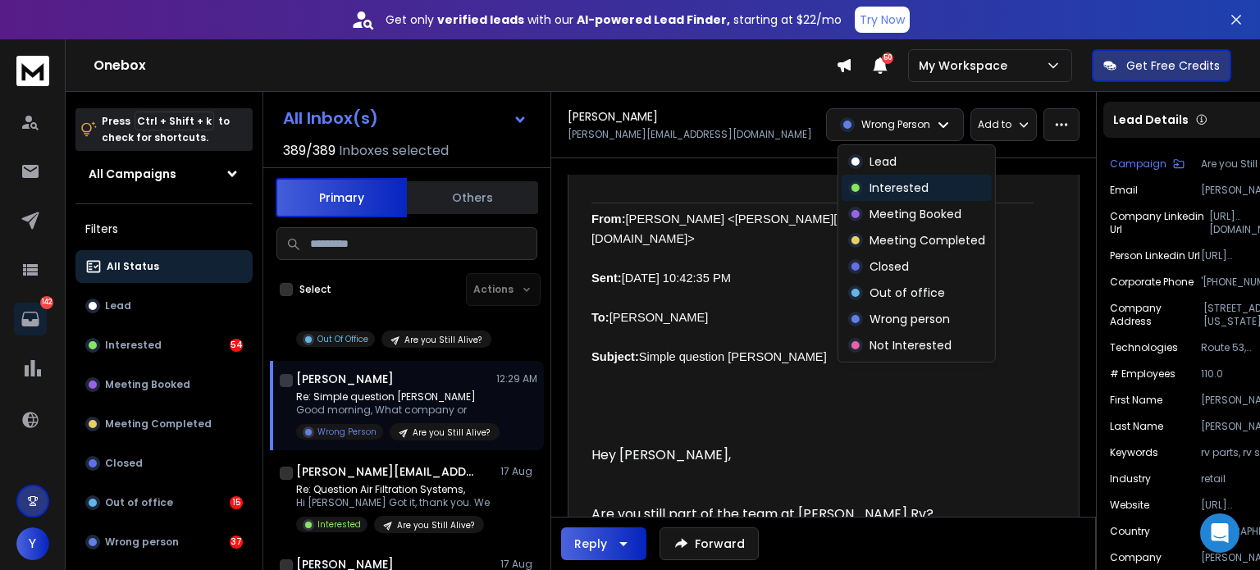
click at [912, 186] on p "Interested" at bounding box center [898, 188] width 59 height 16
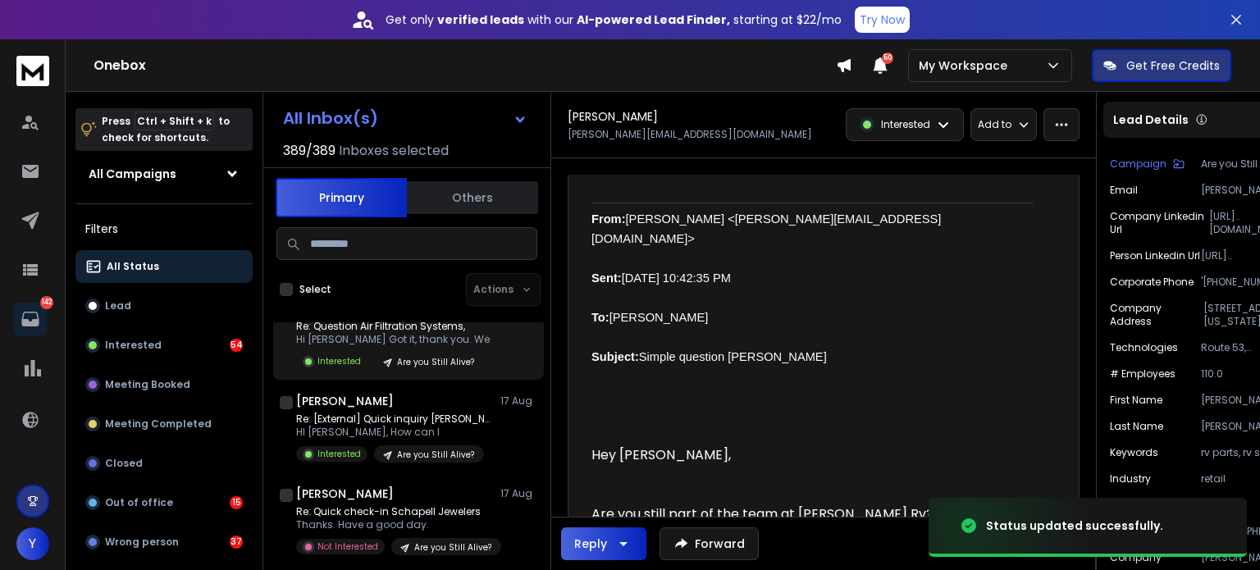
scroll to position [1148, 0]
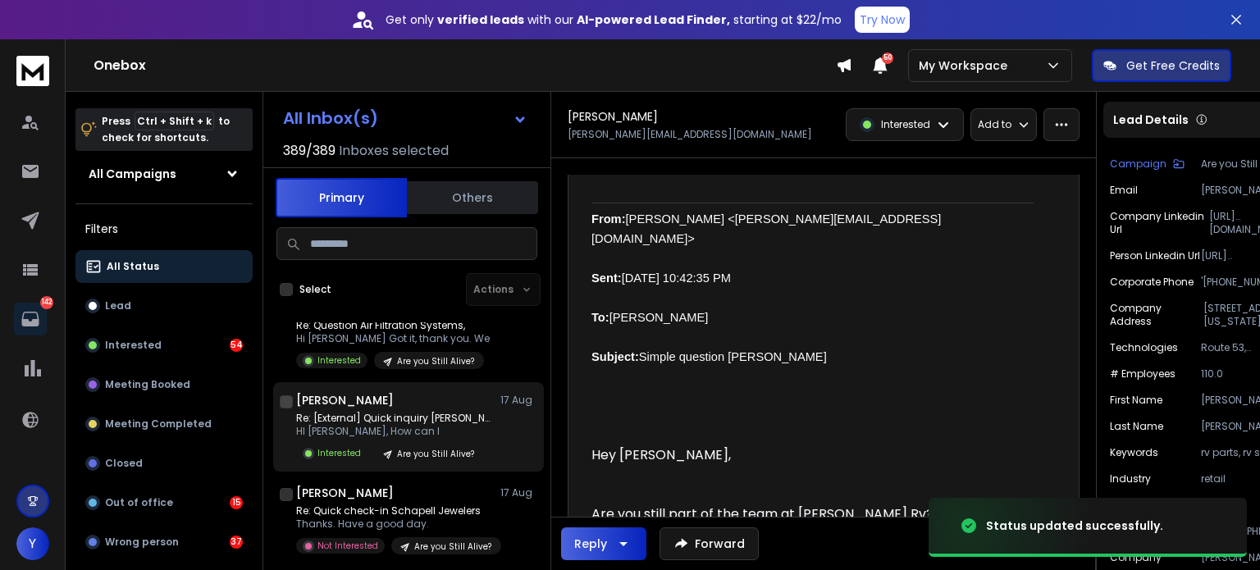
click at [444, 419] on p "Re: [External] Quick inquiry [PERSON_NAME]" at bounding box center [394, 418] width 197 height 13
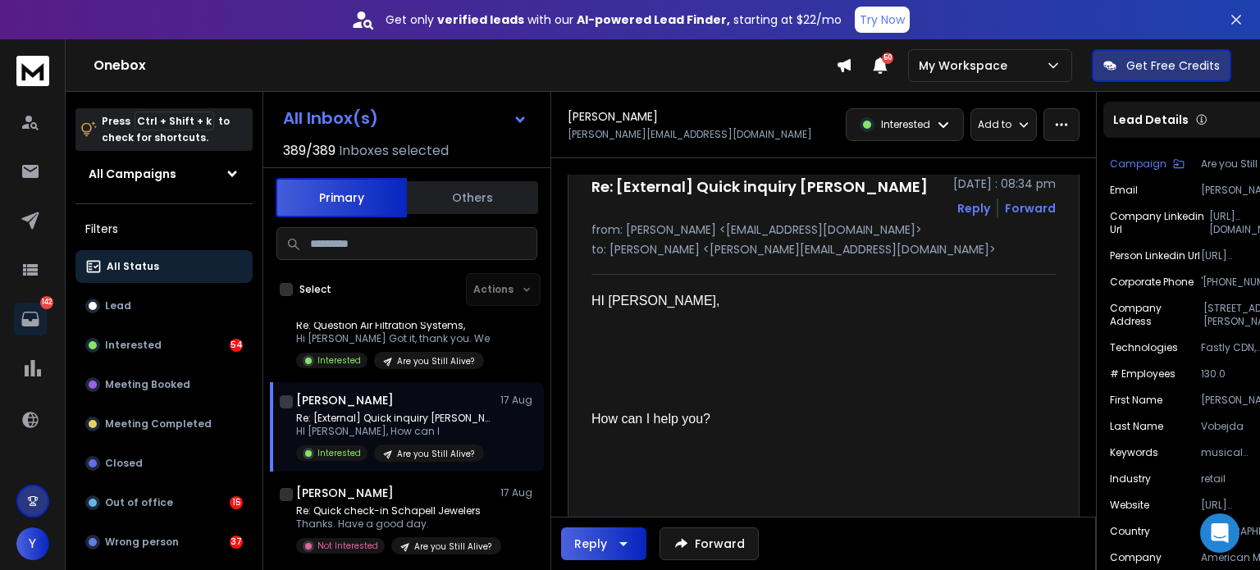
scroll to position [0, 0]
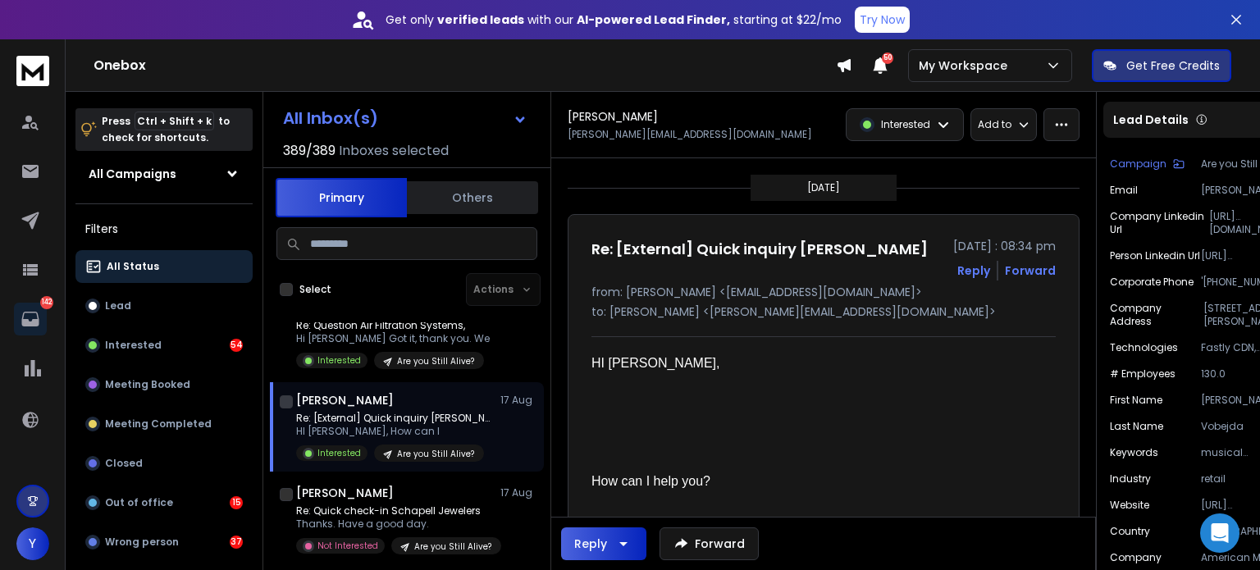
click at [909, 129] on p "Interested" at bounding box center [905, 124] width 49 height 13
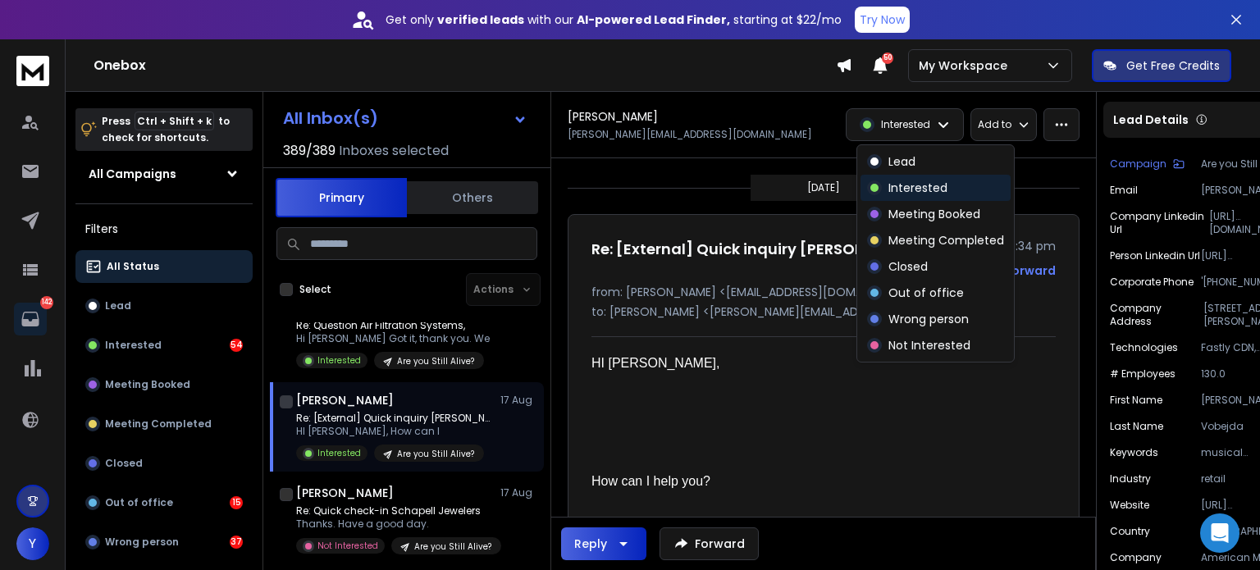
click at [907, 193] on p "Interested" at bounding box center [917, 188] width 59 height 16
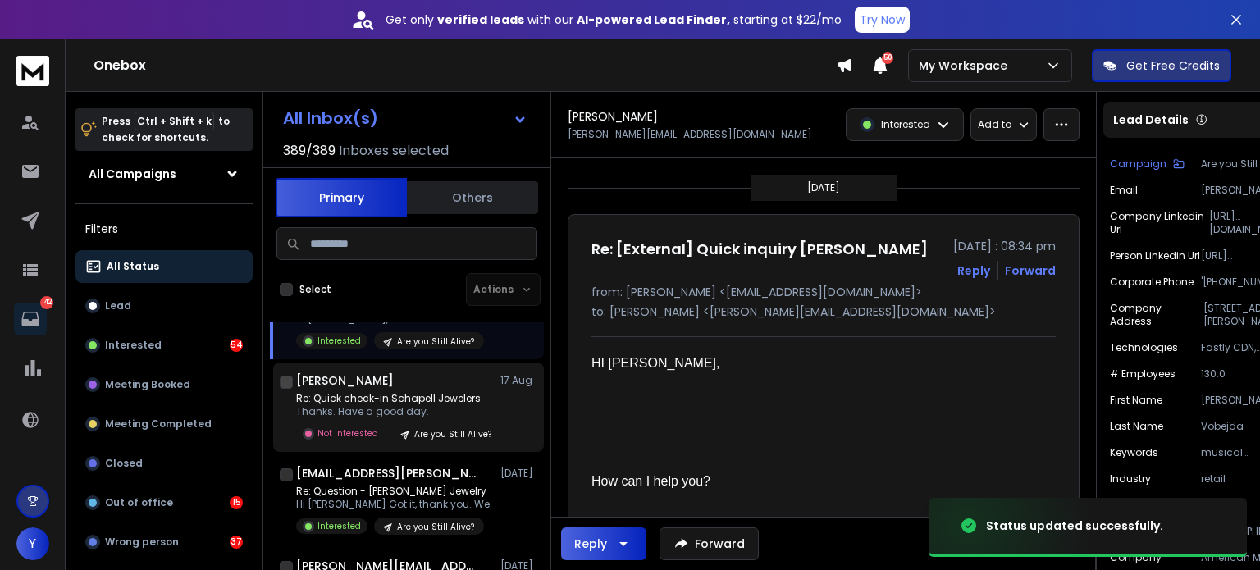
scroll to position [1312, 0]
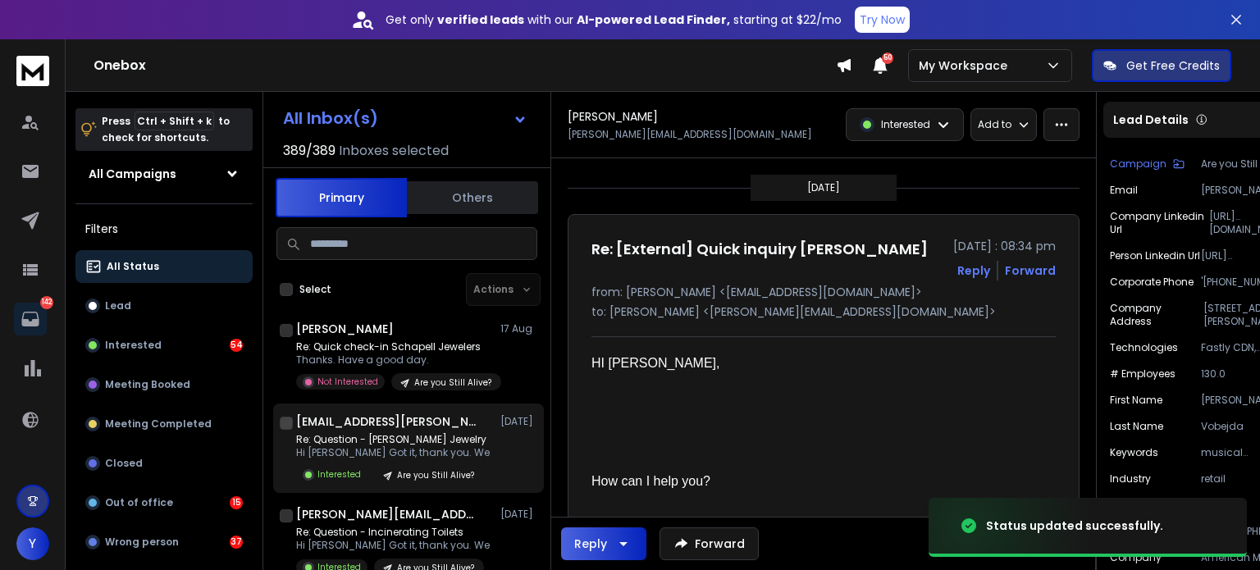
drag, startPoint x: 434, startPoint y: 431, endPoint x: 449, endPoint y: 429, distance: 15.7
click at [435, 431] on div "louiseb@costello.net 16 Aug Re: Question - Costello Jewelry Hi Louise Got it, t…" at bounding box center [416, 448] width 241 height 70
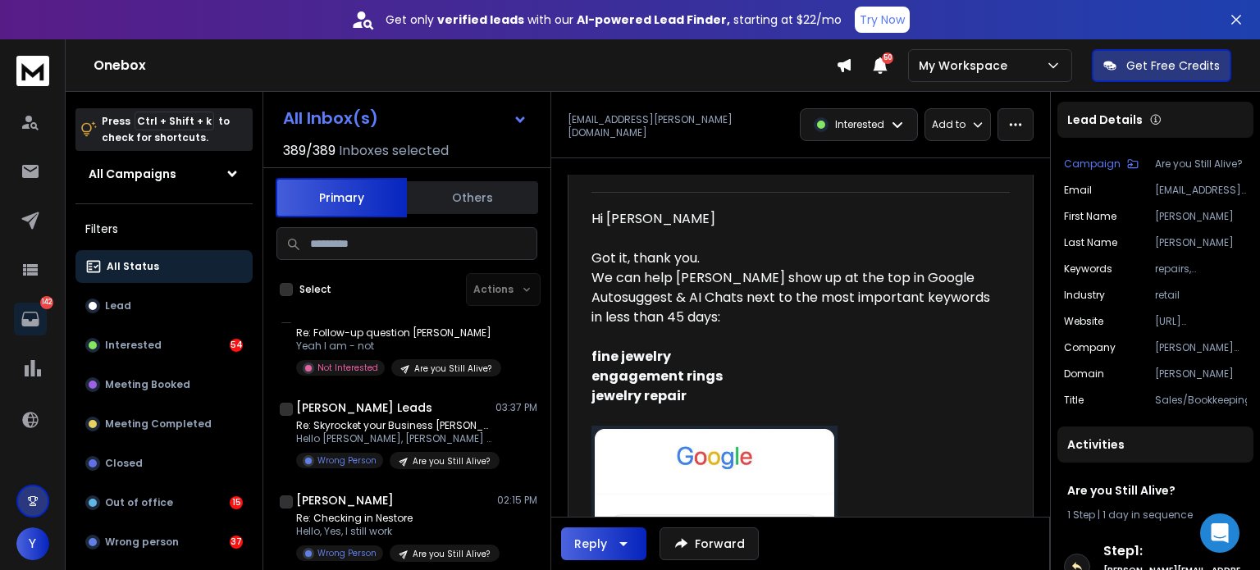
scroll to position [0, 0]
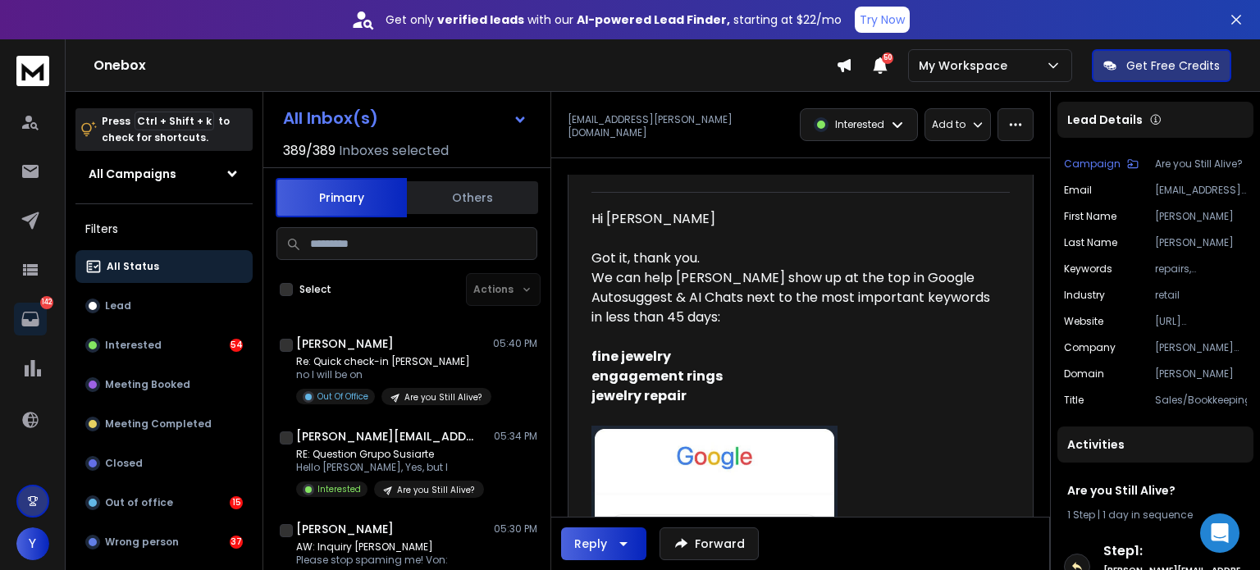
drag, startPoint x: 709, startPoint y: 71, endPoint x: 704, endPoint y: 85, distance: 14.5
click at [709, 71] on h1 "Onebox" at bounding box center [464, 66] width 742 height 20
